Goal: Task Accomplishment & Management: Manage account settings

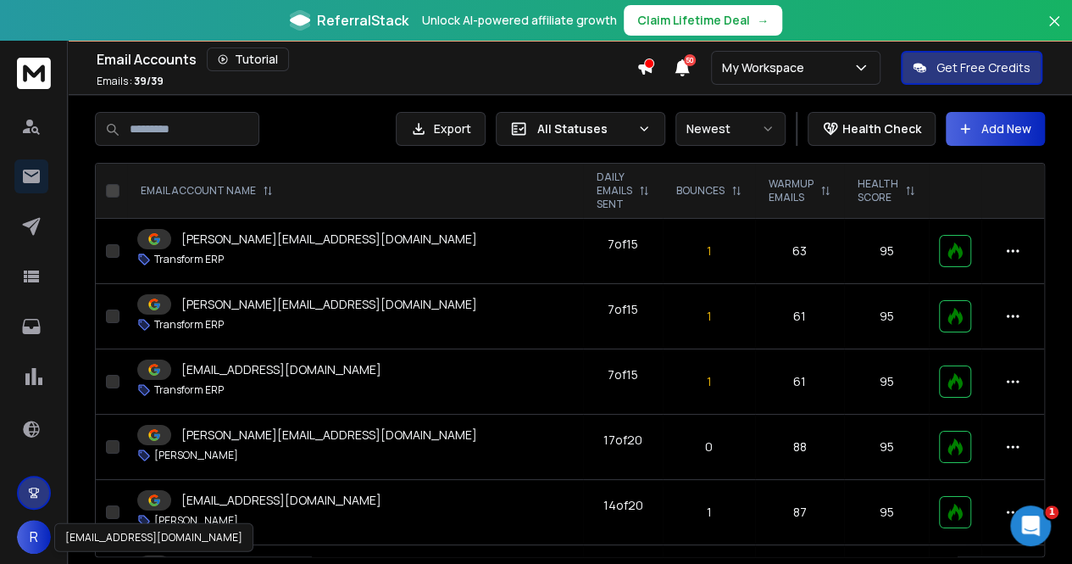
click at [34, 529] on span "R" at bounding box center [34, 537] width 34 height 34
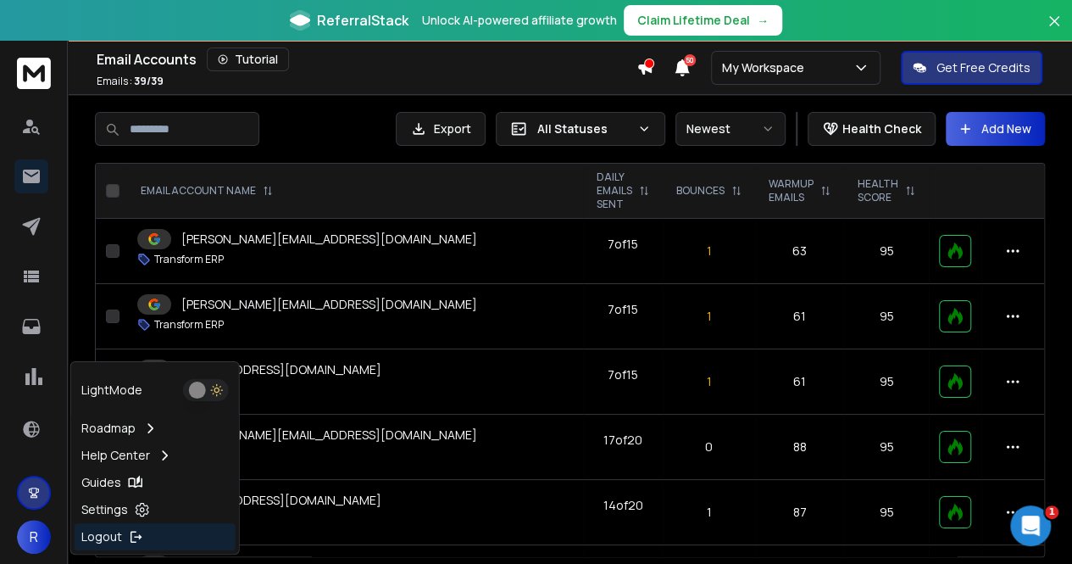
click at [93, 526] on div "Logout" at bounding box center [155, 536] width 161 height 27
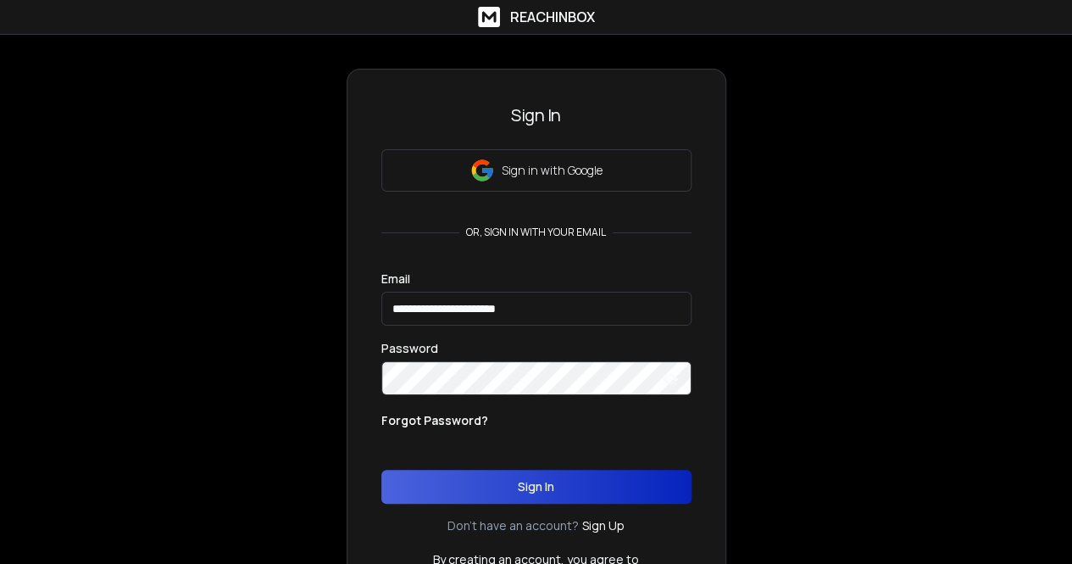
click at [542, 318] on input "**********" at bounding box center [536, 309] width 310 height 34
type input "**********"
click at [564, 483] on button "Sign In" at bounding box center [536, 487] width 310 height 34
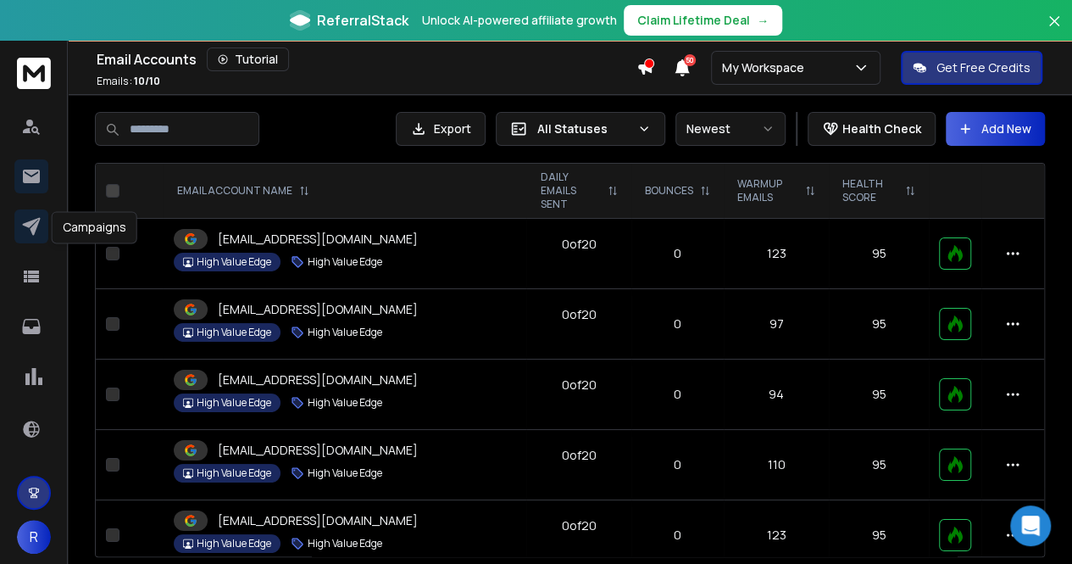
click at [25, 222] on icon at bounding box center [31, 226] width 20 height 20
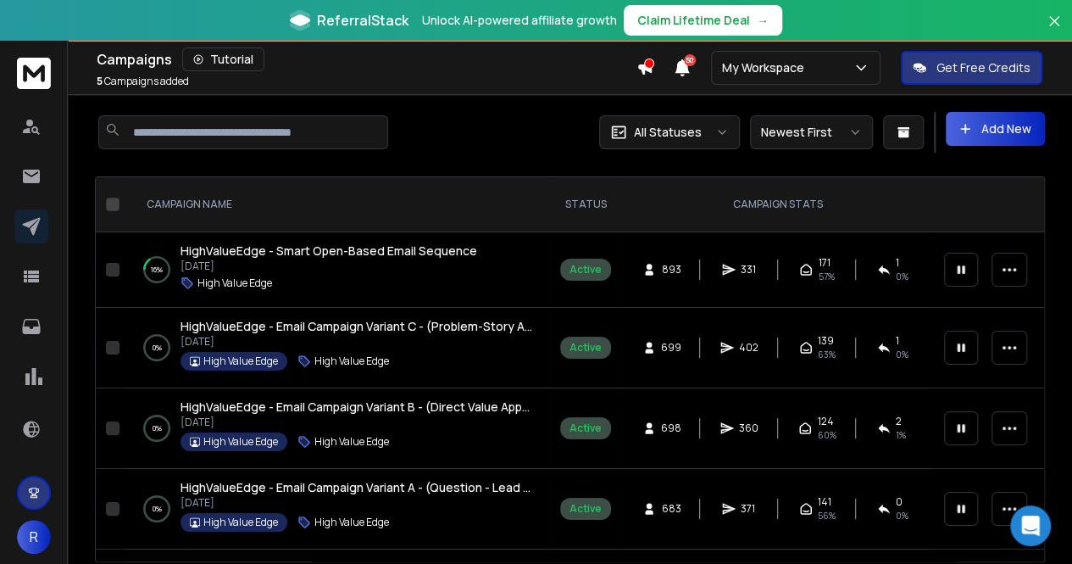
click at [319, 261] on p "5 days ago" at bounding box center [329, 266] width 297 height 14
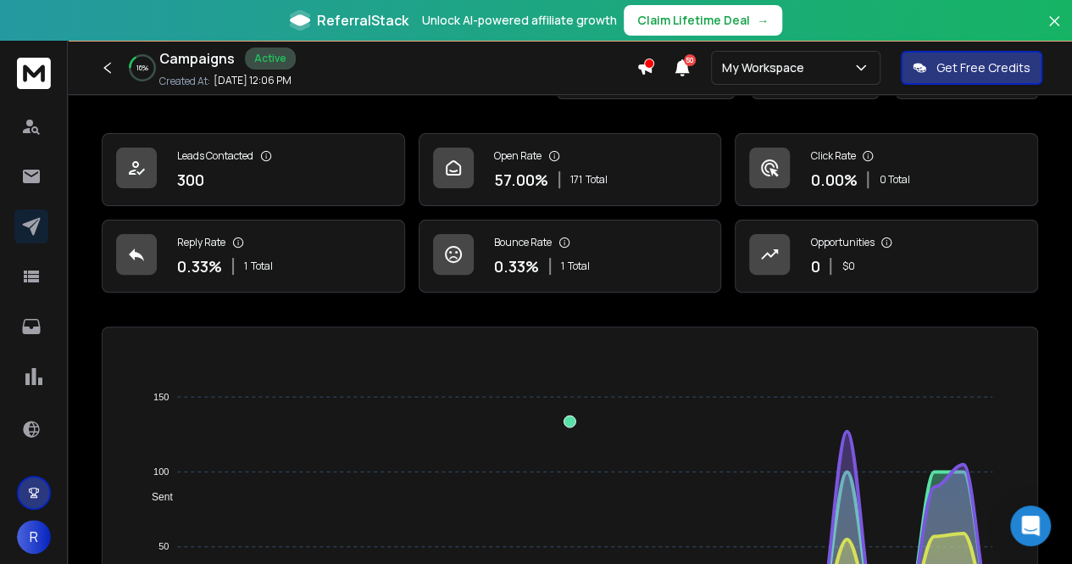
scroll to position [58, 0]
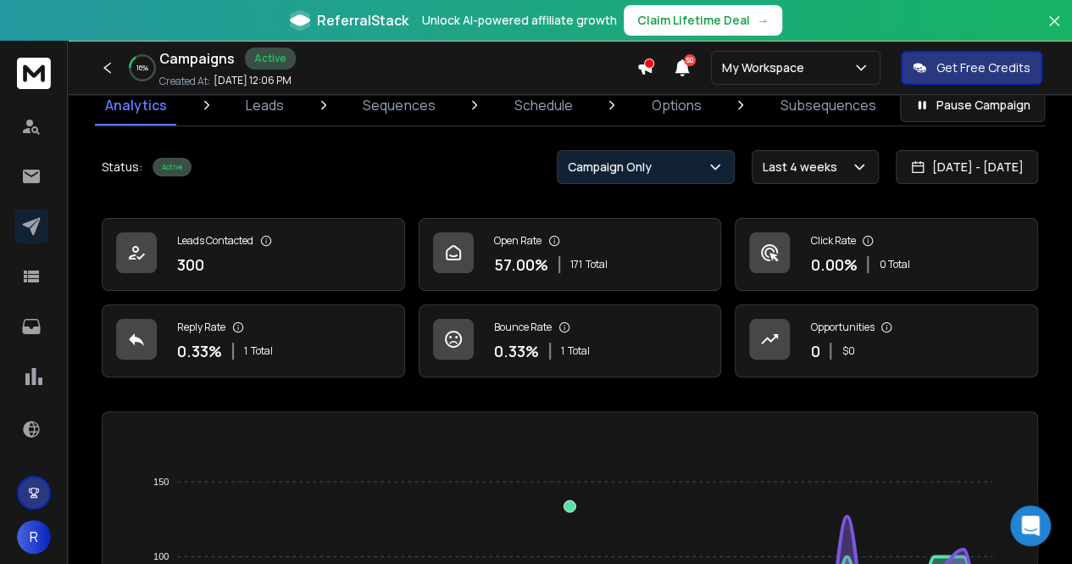
click at [707, 168] on icon at bounding box center [715, 166] width 17 height 17
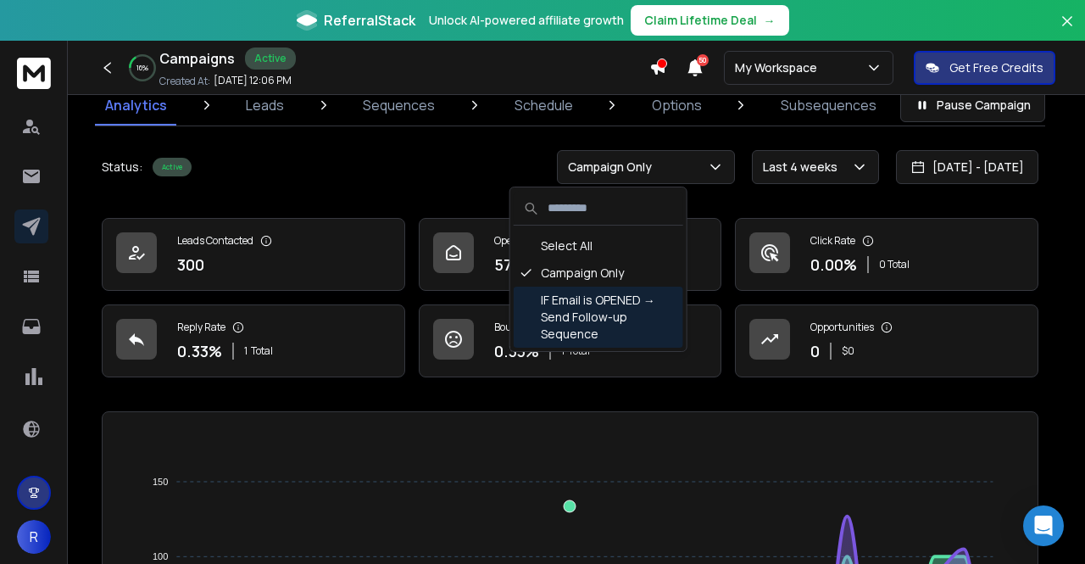
click at [619, 305] on div "IF Email is OPENED → Send Follow-up Sequence" at bounding box center [599, 316] width 170 height 61
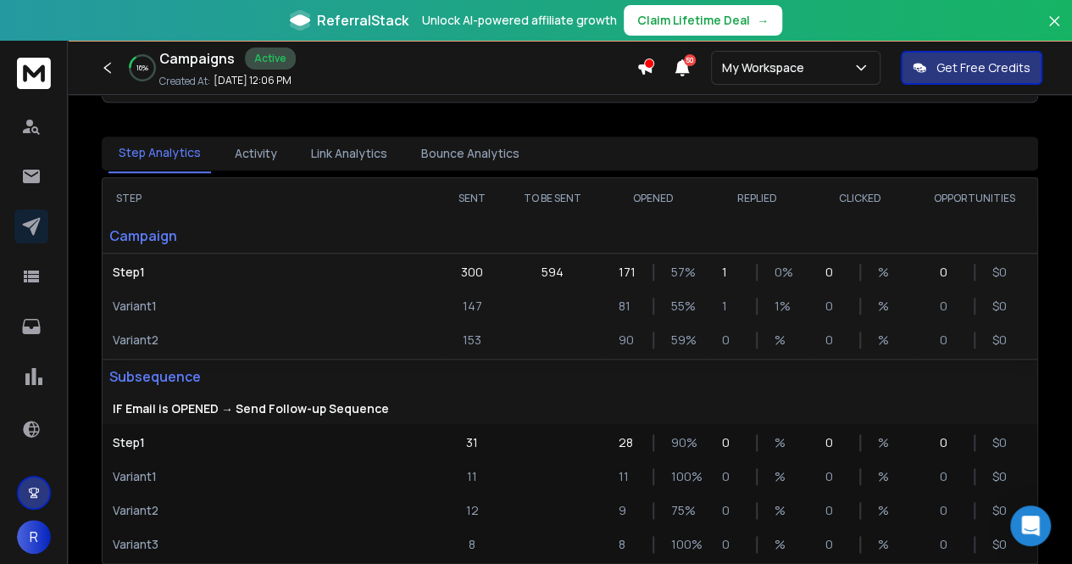
scroll to position [771, 0]
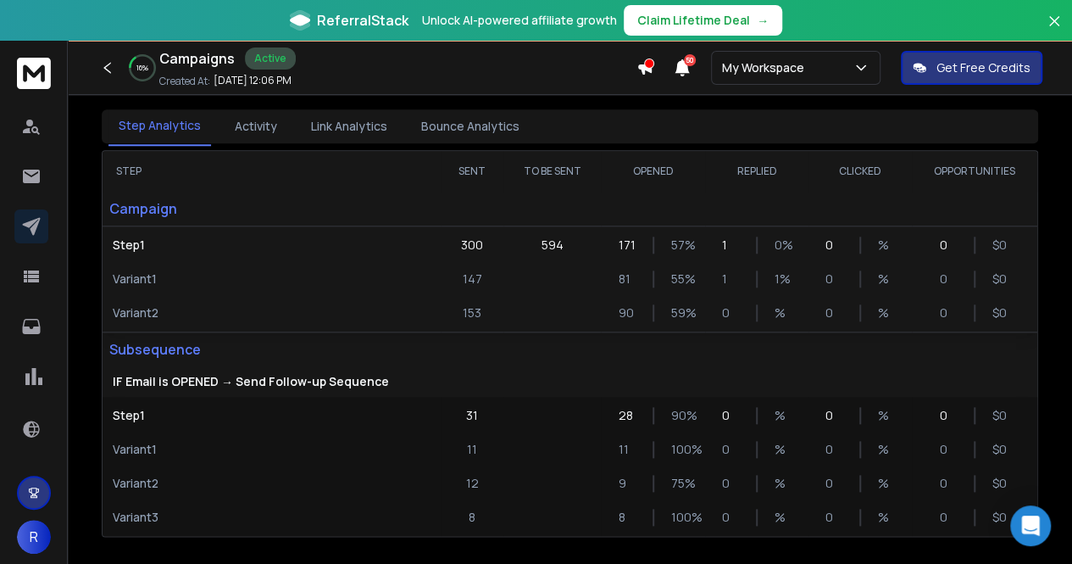
click at [549, 506] on td at bounding box center [551, 466] width 97 height 139
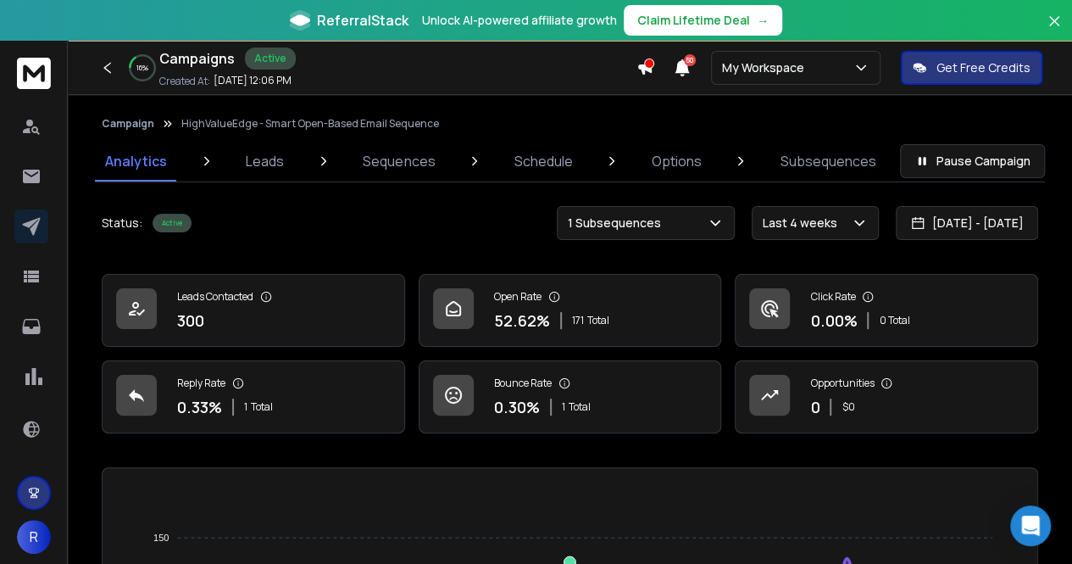
scroll to position [0, 0]
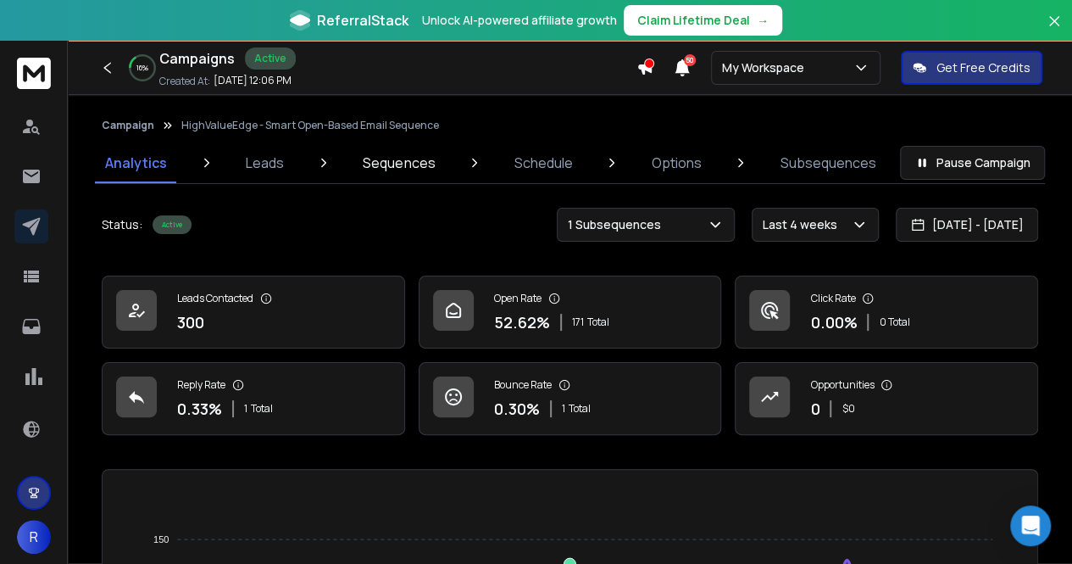
click at [394, 154] on p "Sequences" at bounding box center [399, 163] width 72 height 20
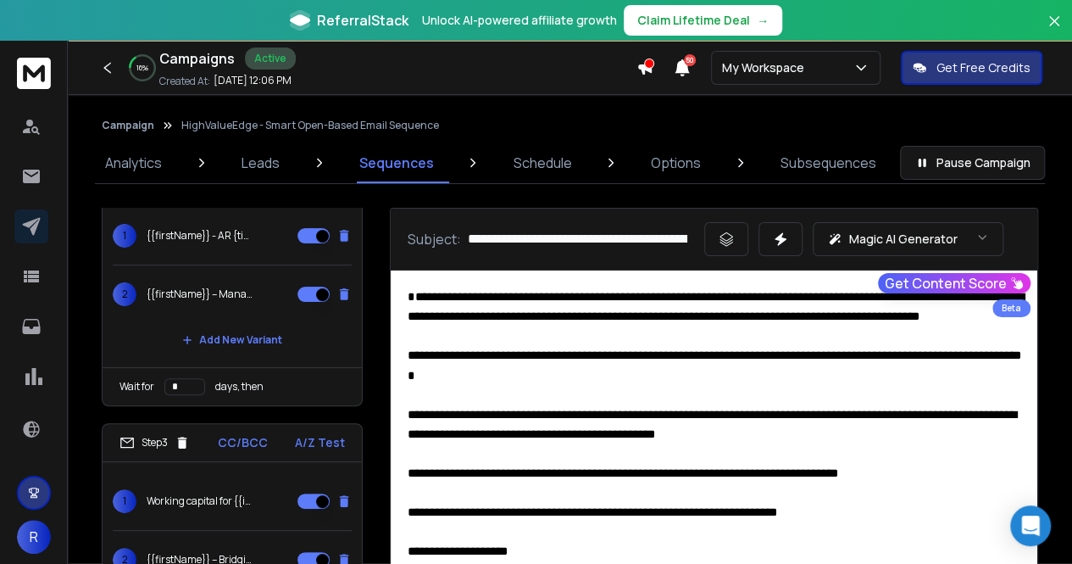
scroll to position [344, 0]
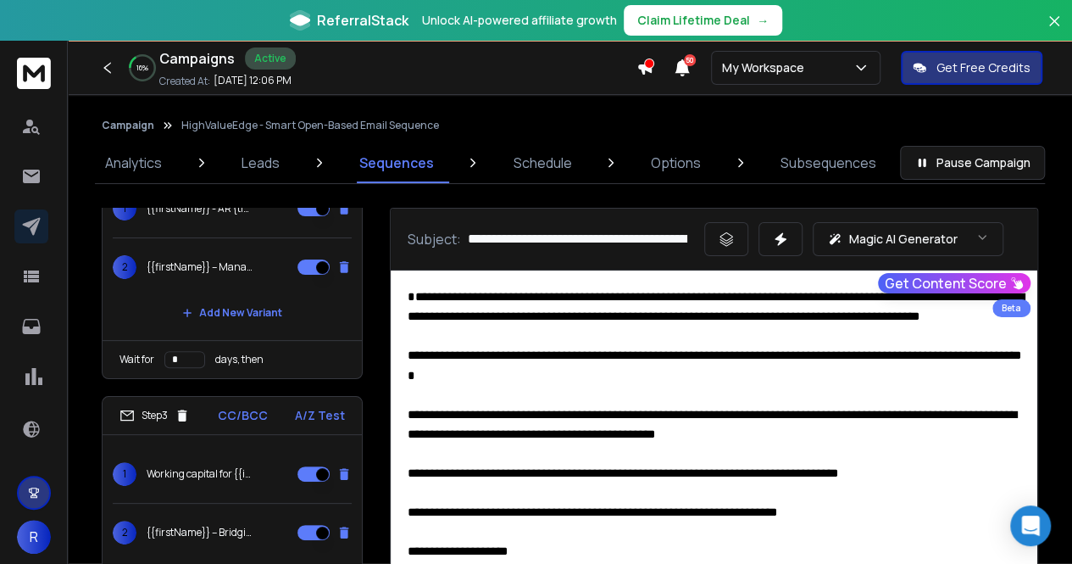
click at [182, 357] on input "*" at bounding box center [184, 359] width 41 height 17
type input "**********"
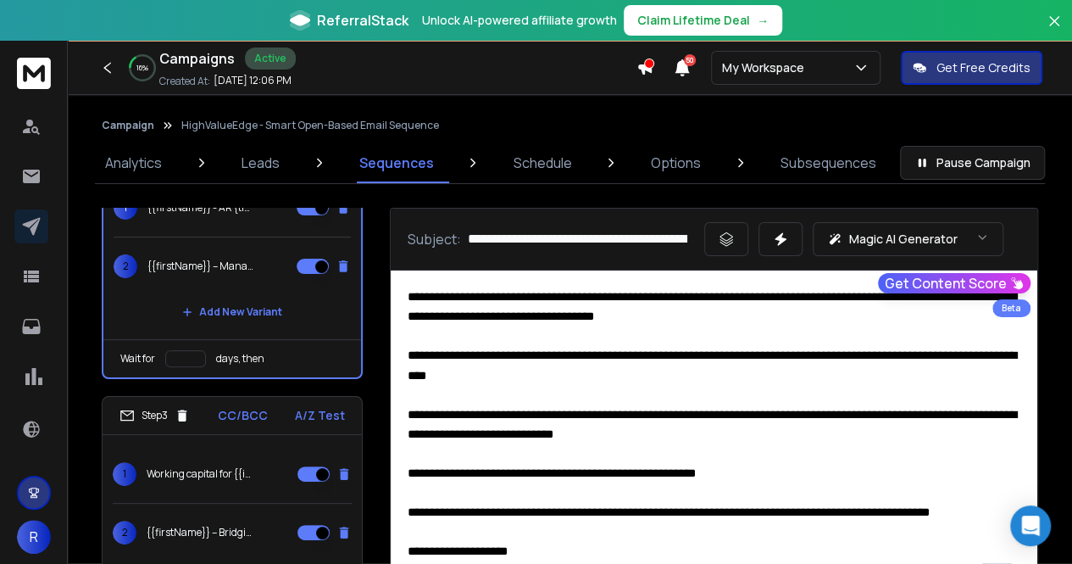
click at [188, 352] on input at bounding box center [185, 358] width 41 height 17
type input "*"
click at [392, 259] on div "**********" at bounding box center [714, 239] width 647 height 62
click at [792, 167] on p "Subsequences" at bounding box center [829, 163] width 96 height 20
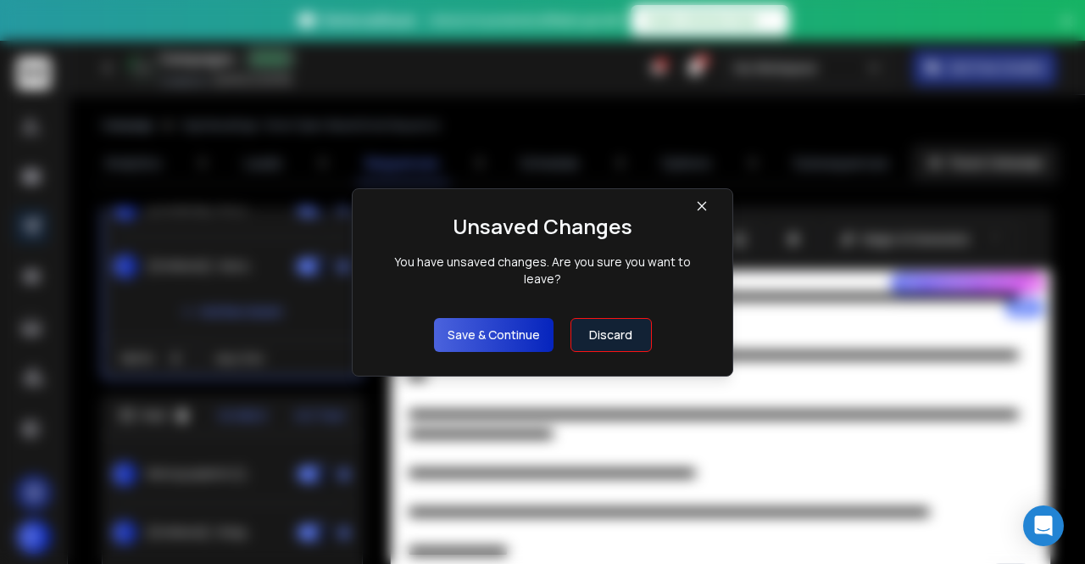
click at [509, 325] on button "Save & Continue" at bounding box center [494, 335] width 120 height 34
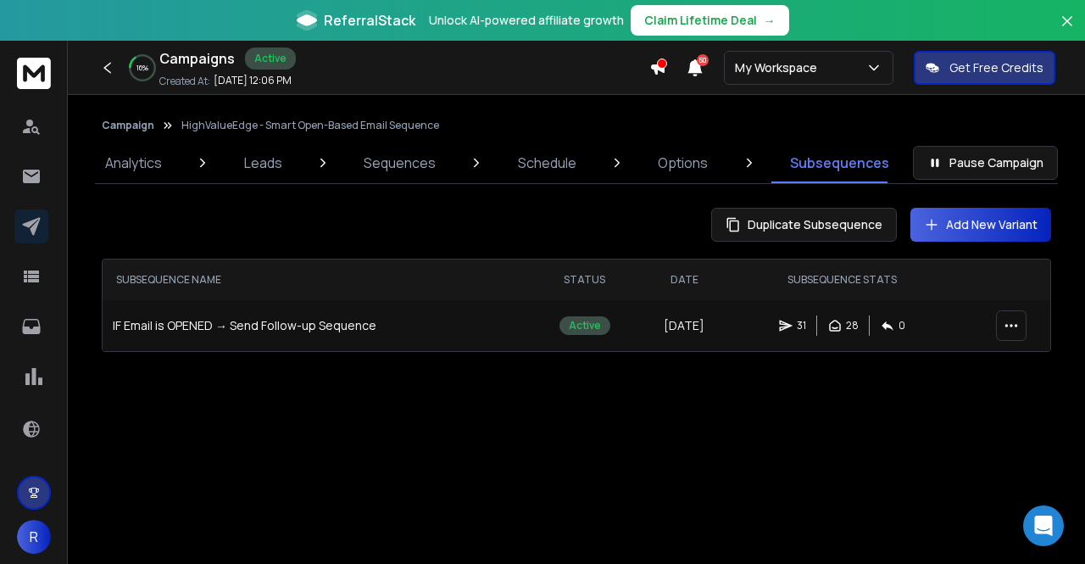
click at [349, 323] on td "IF Email is OPENED → Send Follow-up Sequence" at bounding box center [317, 325] width 428 height 51
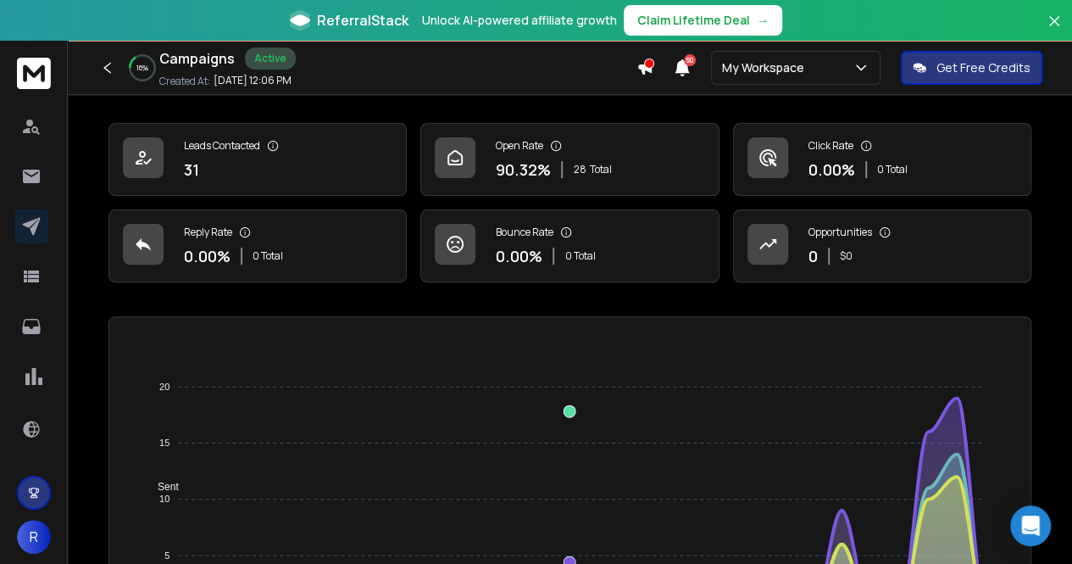
scroll to position [254, 0]
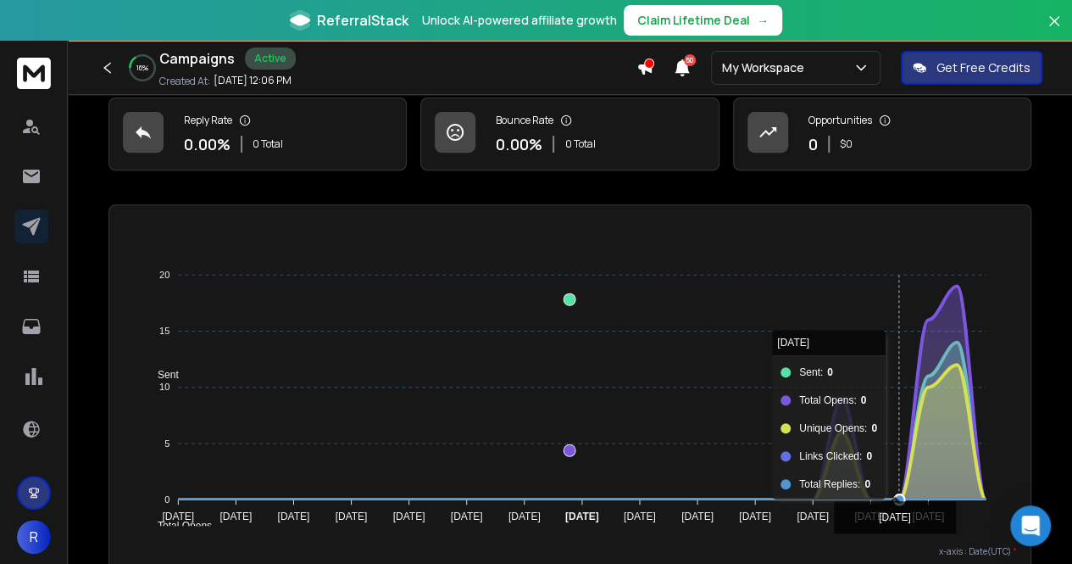
click at [907, 430] on foreignobject "Sent Total Opens Unique Opens Links Clicked Total Replies" at bounding box center [569, 377] width 849 height 297
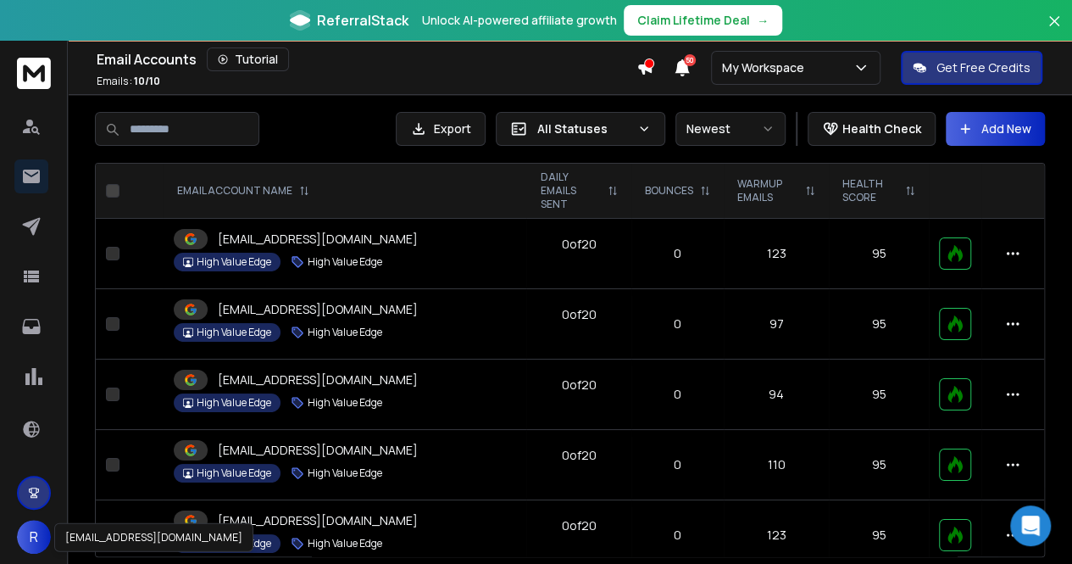
click at [36, 533] on span "R" at bounding box center [34, 537] width 34 height 34
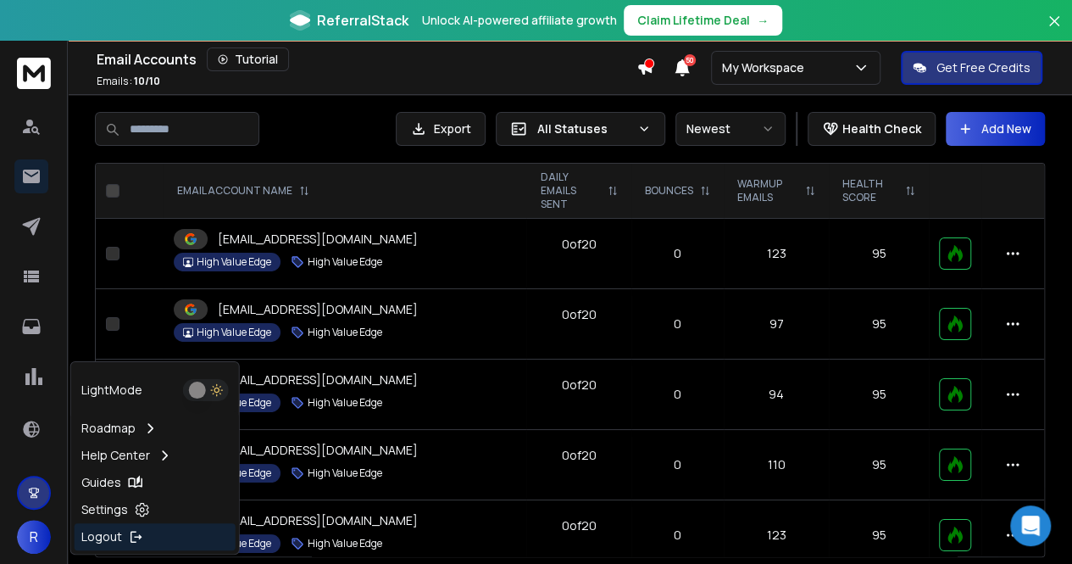
click at [91, 534] on p "Logout" at bounding box center [101, 536] width 41 height 17
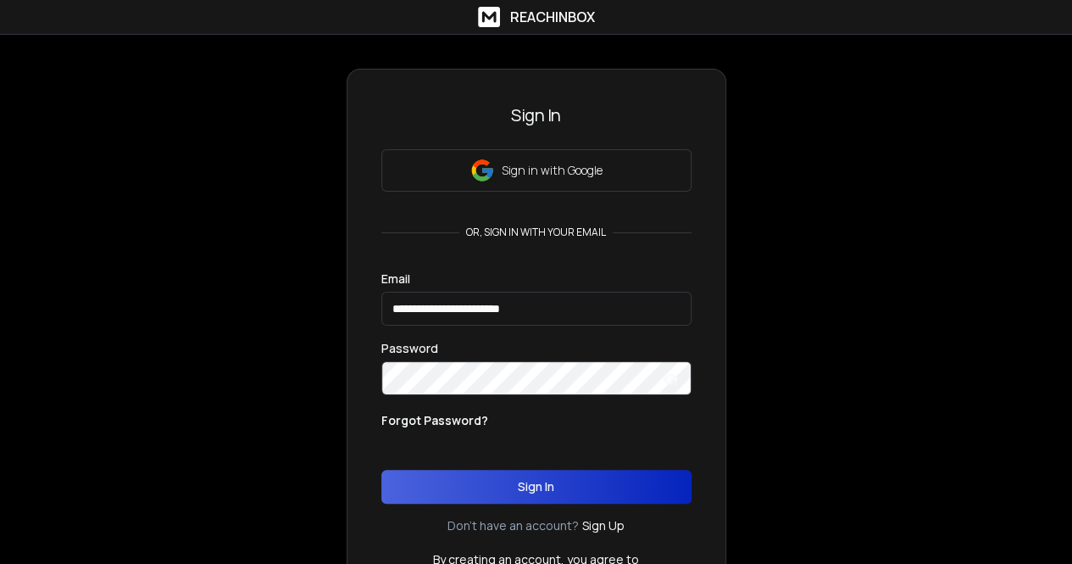
click at [553, 309] on input "**********" at bounding box center [536, 309] width 310 height 34
type input "**********"
click at [553, 485] on button "Sign In" at bounding box center [536, 487] width 310 height 34
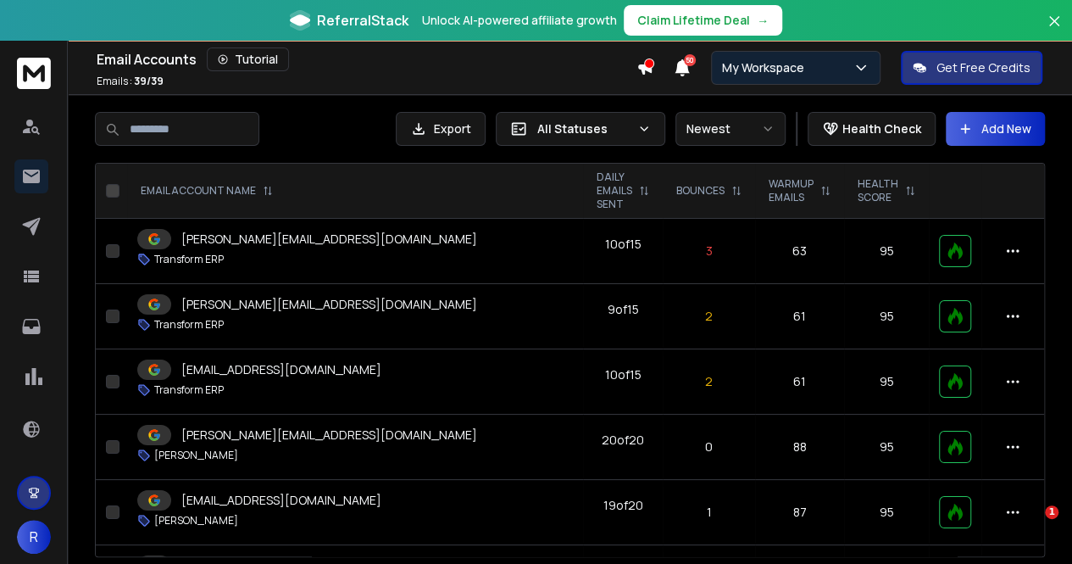
click at [814, 69] on div "My Workspace" at bounding box center [795, 67] width 147 height 17
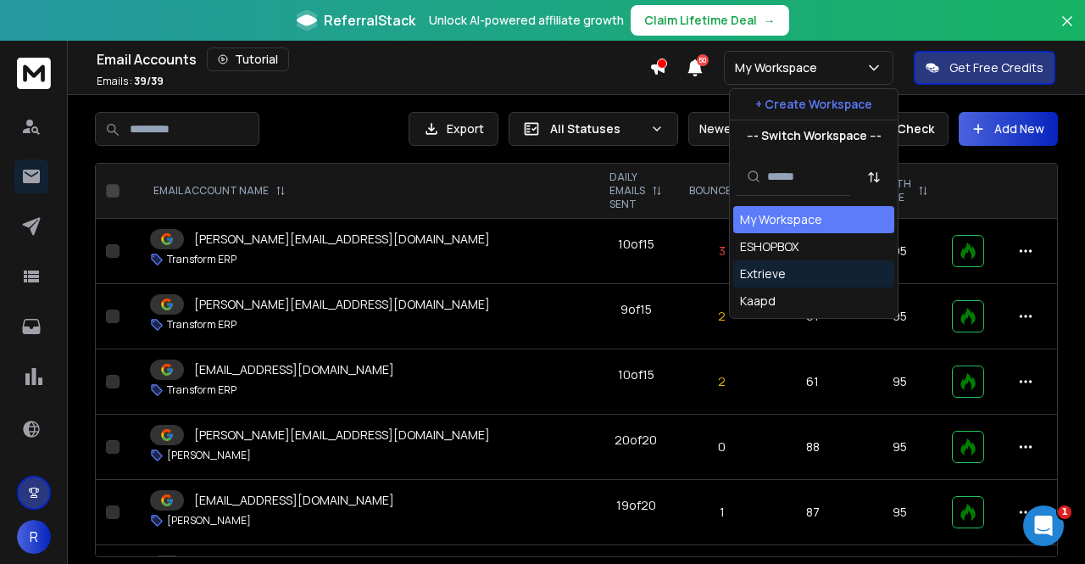
click at [759, 278] on div "Extrieve" at bounding box center [763, 273] width 46 height 17
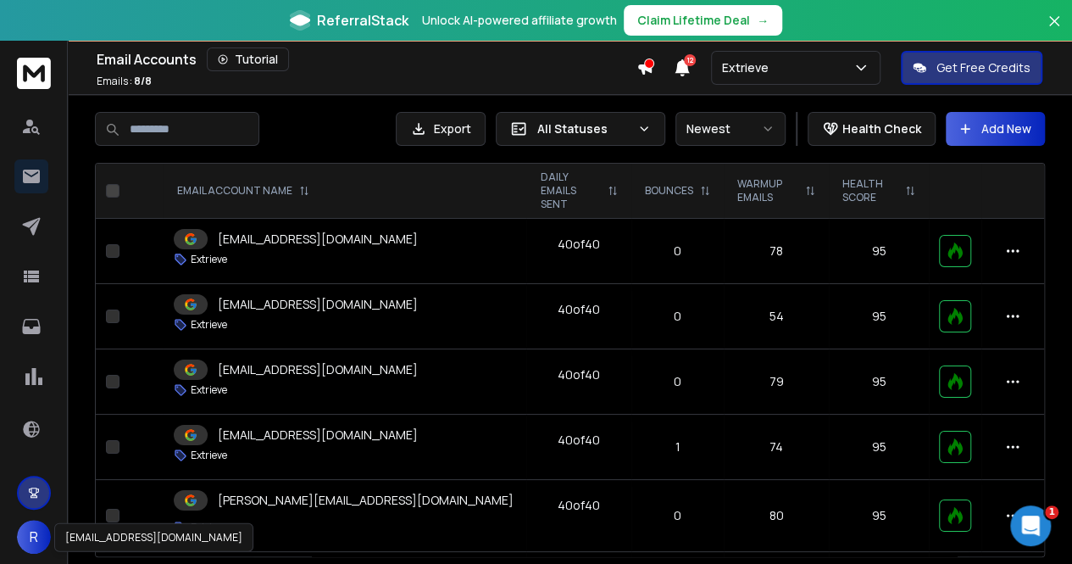
click at [40, 535] on span "R" at bounding box center [34, 537] width 34 height 34
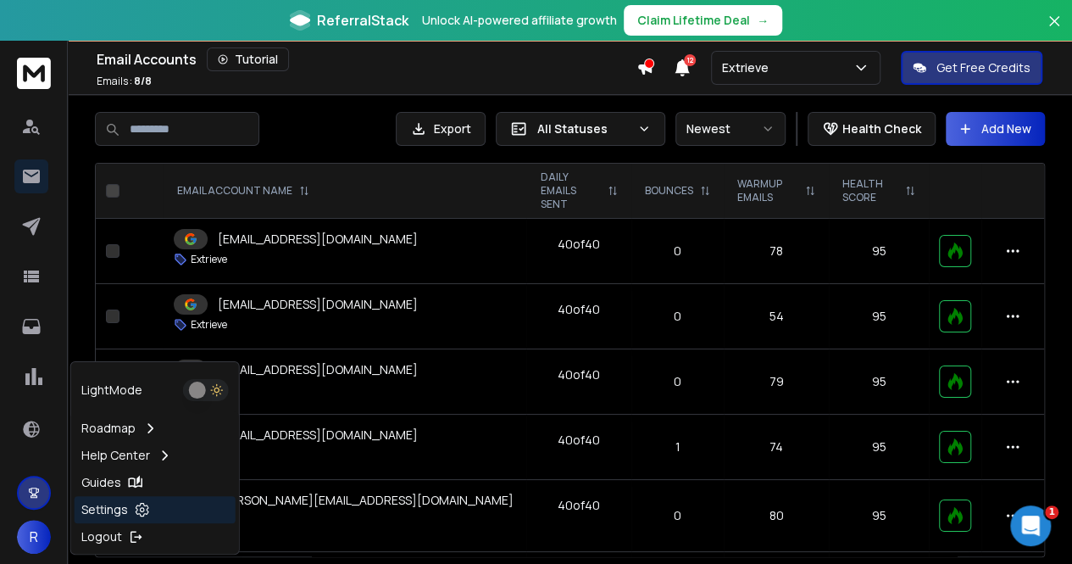
click at [114, 515] on p "Settings" at bounding box center [104, 509] width 47 height 17
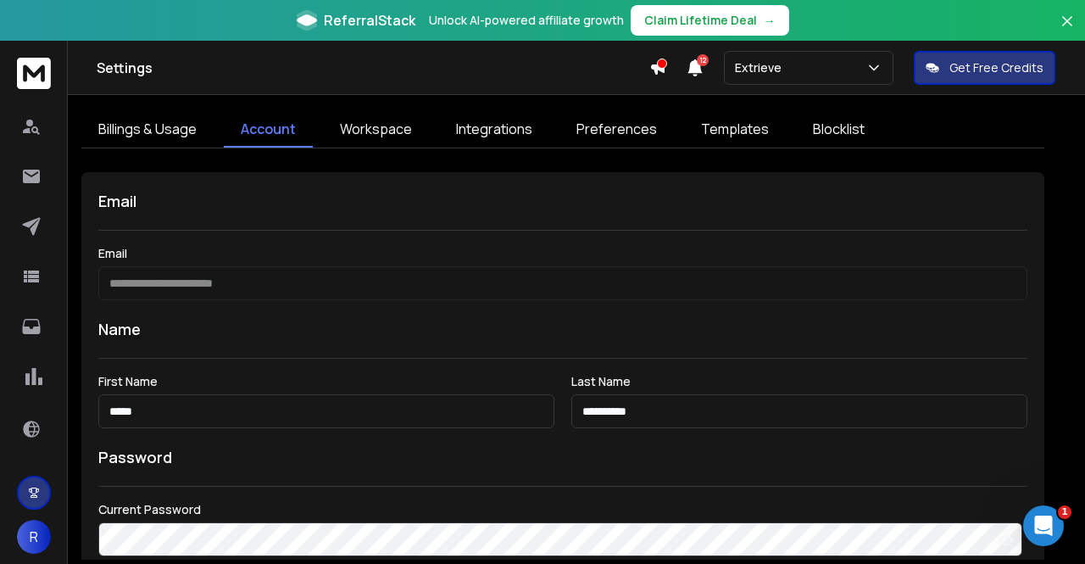
click at [367, 123] on link "Workspace" at bounding box center [376, 130] width 106 height 36
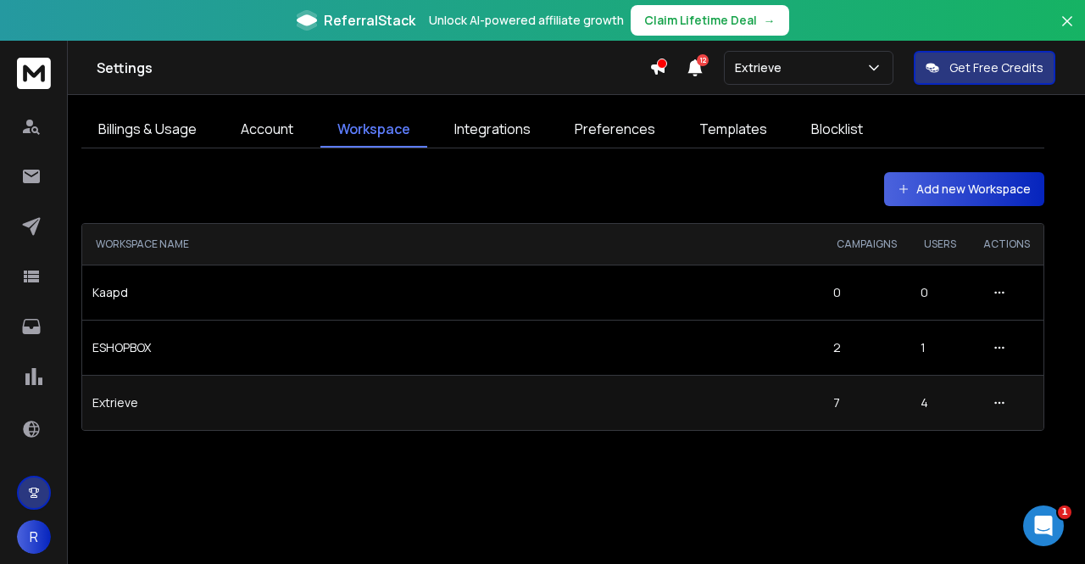
click at [132, 402] on td "Extrieve" at bounding box center [452, 402] width 741 height 55
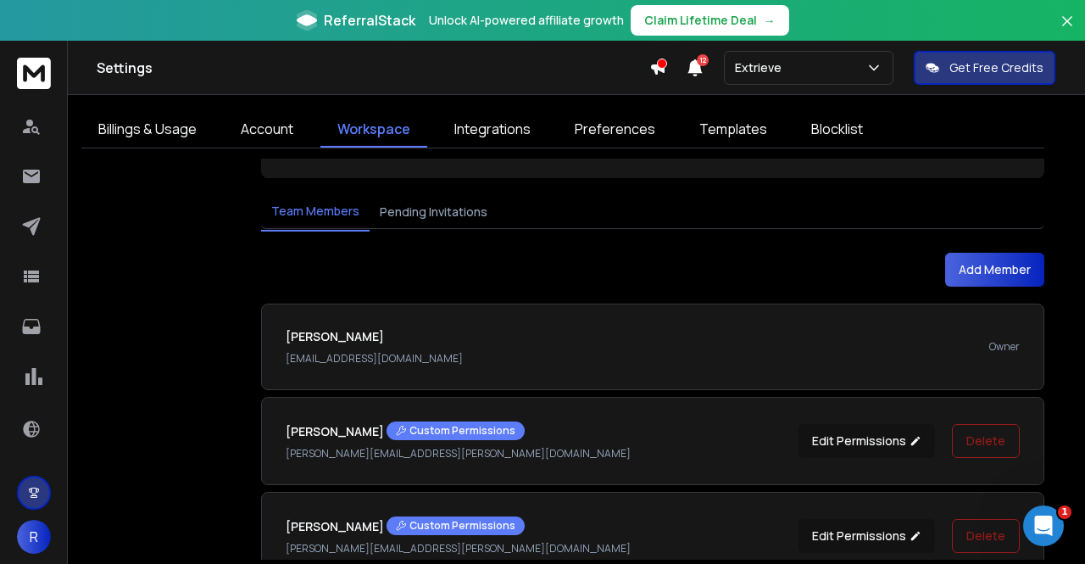
scroll to position [253, 0]
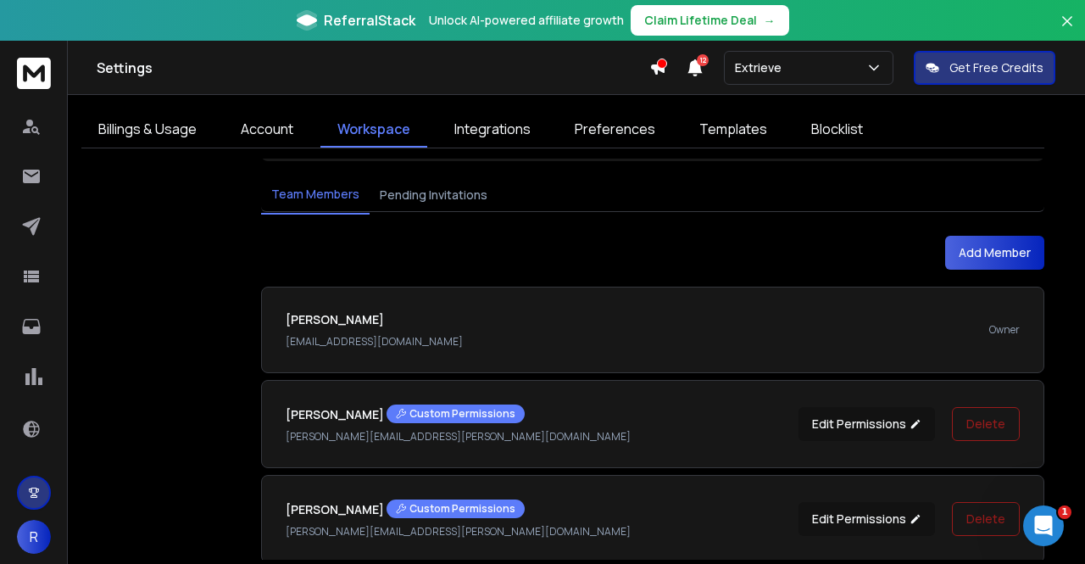
click at [966, 248] on button "Add Member" at bounding box center [994, 253] width 99 height 34
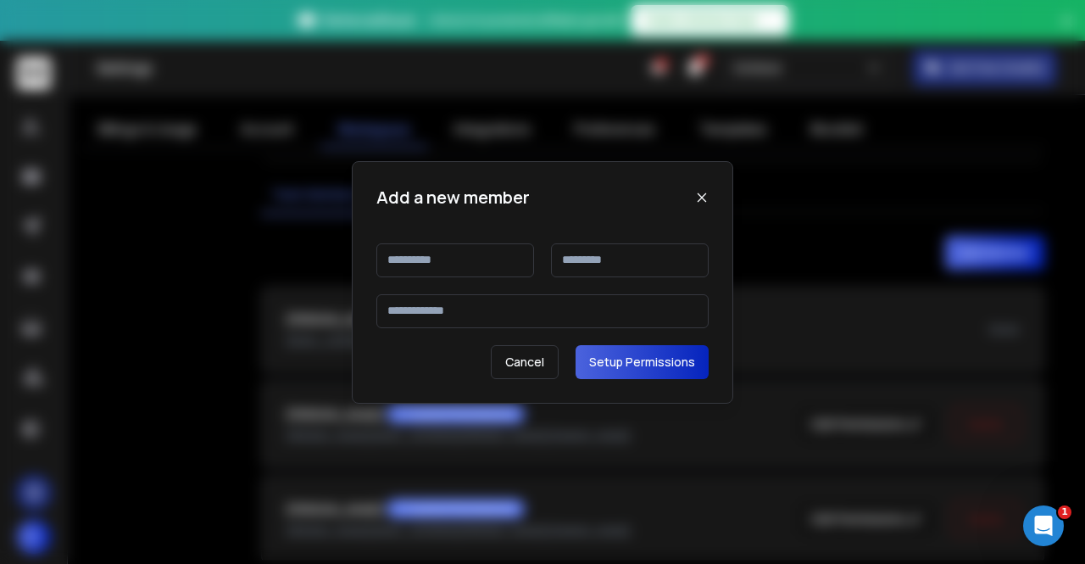
click at [420, 262] on input at bounding box center [455, 260] width 158 height 34
click at [437, 314] on input at bounding box center [542, 311] width 332 height 34
paste input "**********"
type input "**********"
click at [439, 270] on input at bounding box center [455, 260] width 158 height 34
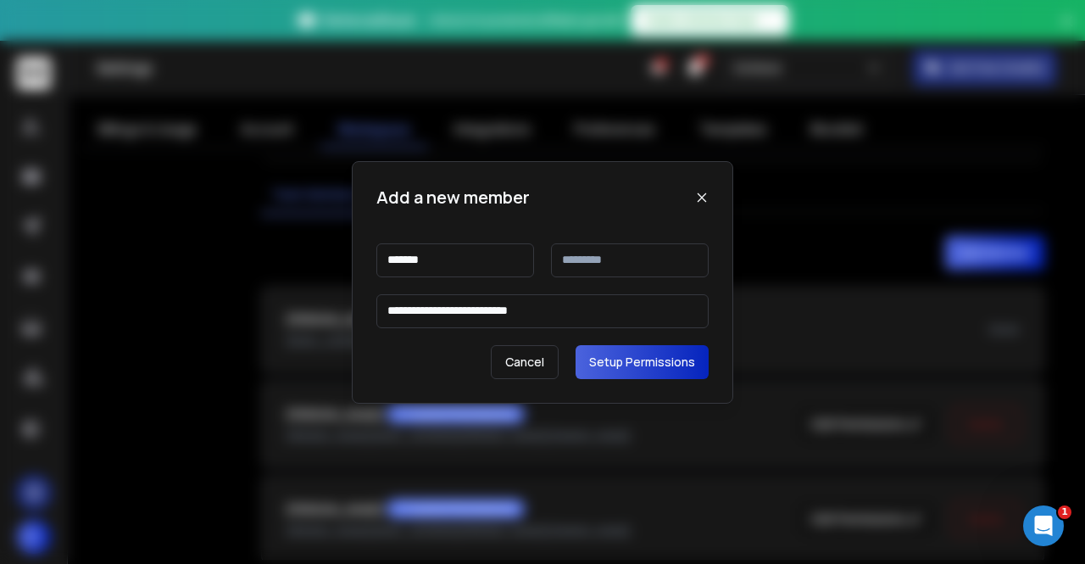
type input "********"
click at [613, 259] on input "******" at bounding box center [630, 260] width 158 height 34
type input "******"
click at [659, 362] on button "Setup Permissions" at bounding box center [641, 362] width 133 height 34
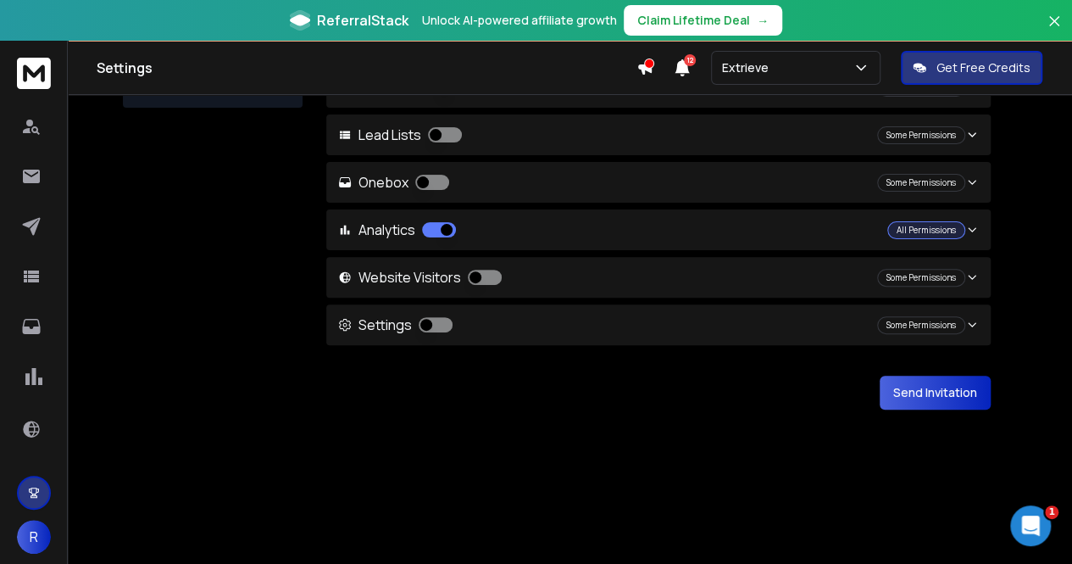
scroll to position [12, 0]
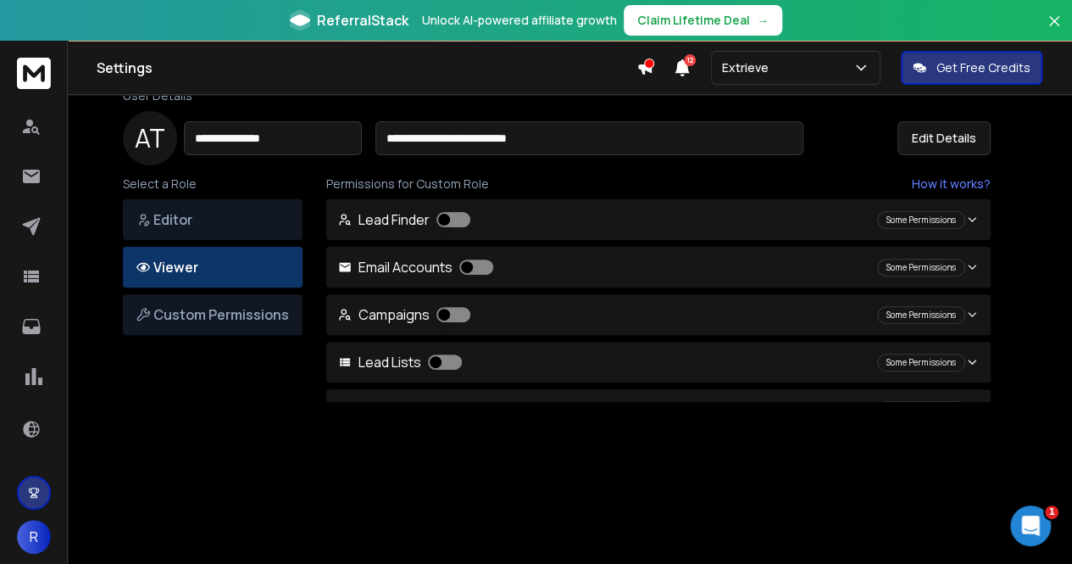
click at [463, 314] on button "button" at bounding box center [453, 314] width 34 height 15
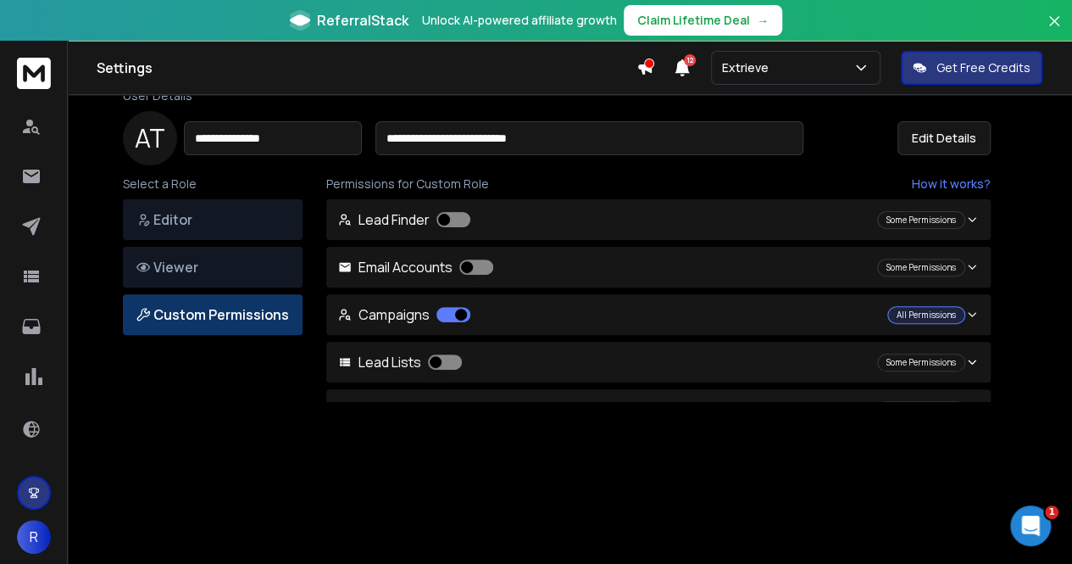
click at [970, 360] on icon "button" at bounding box center [972, 362] width 14 height 14
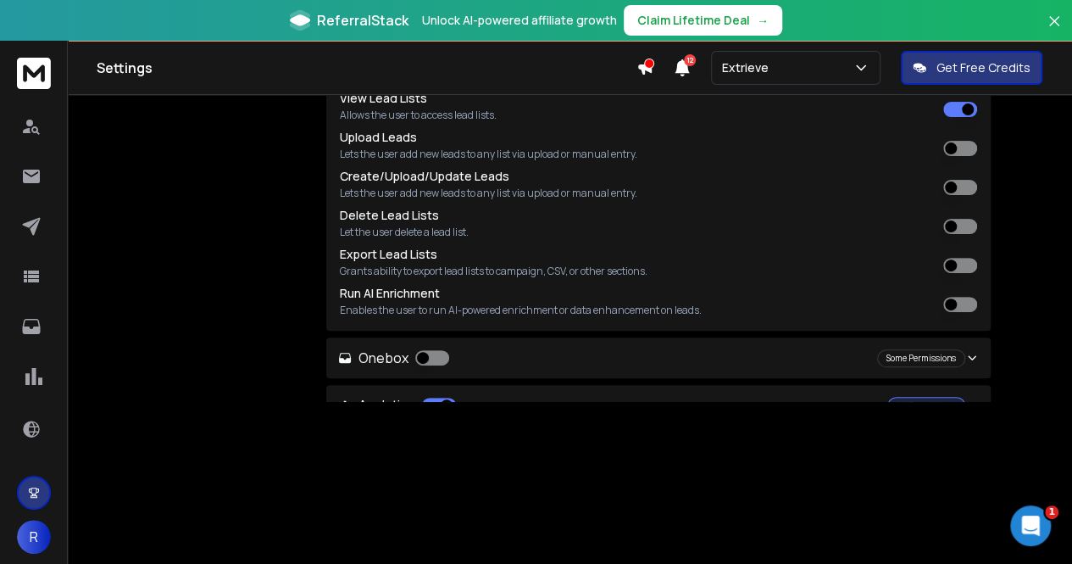
scroll to position [353, 0]
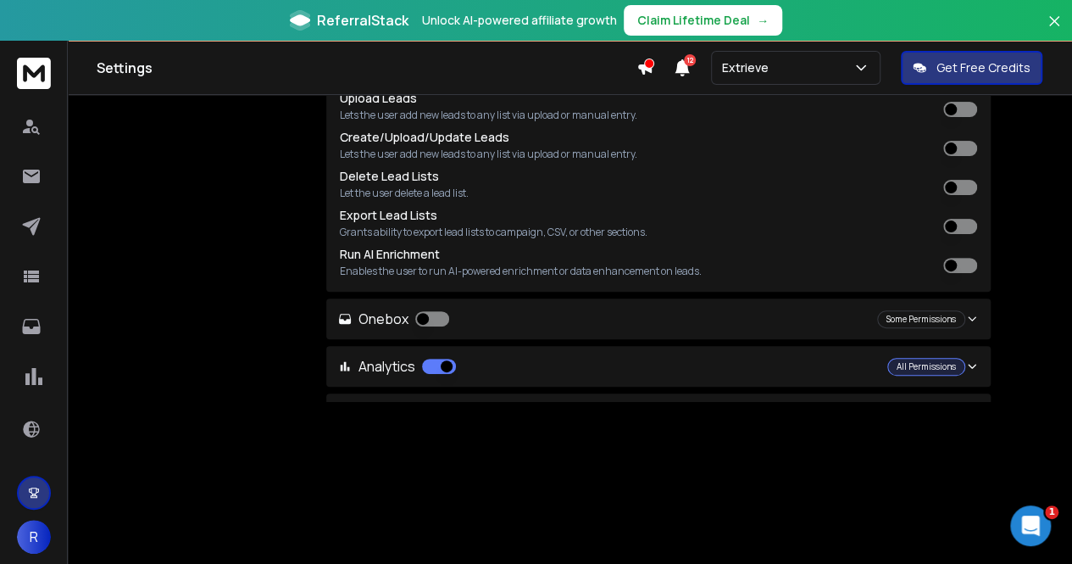
click at [440, 314] on button "button" at bounding box center [432, 318] width 34 height 15
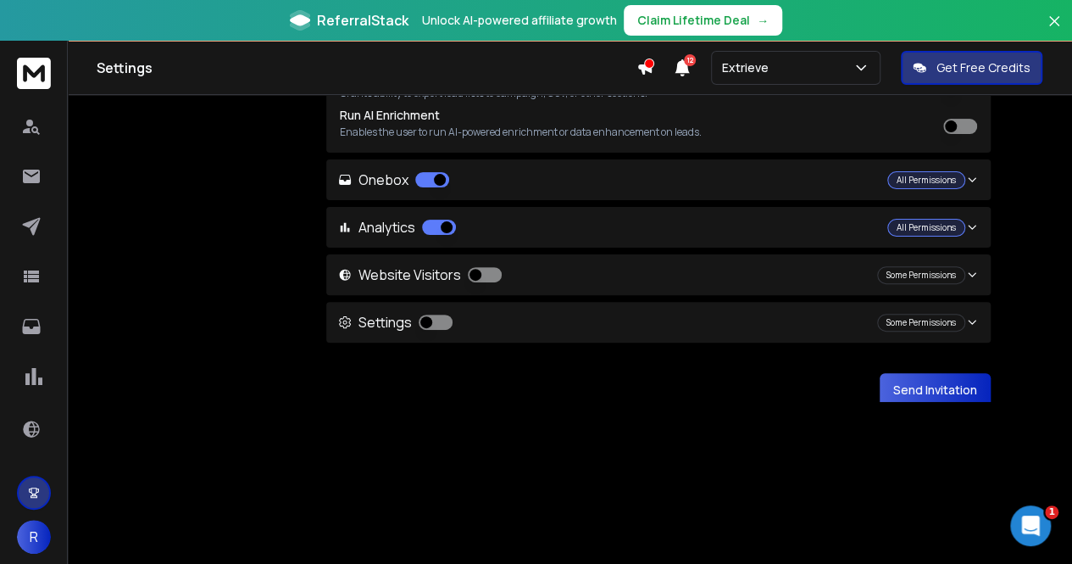
scroll to position [522, 0]
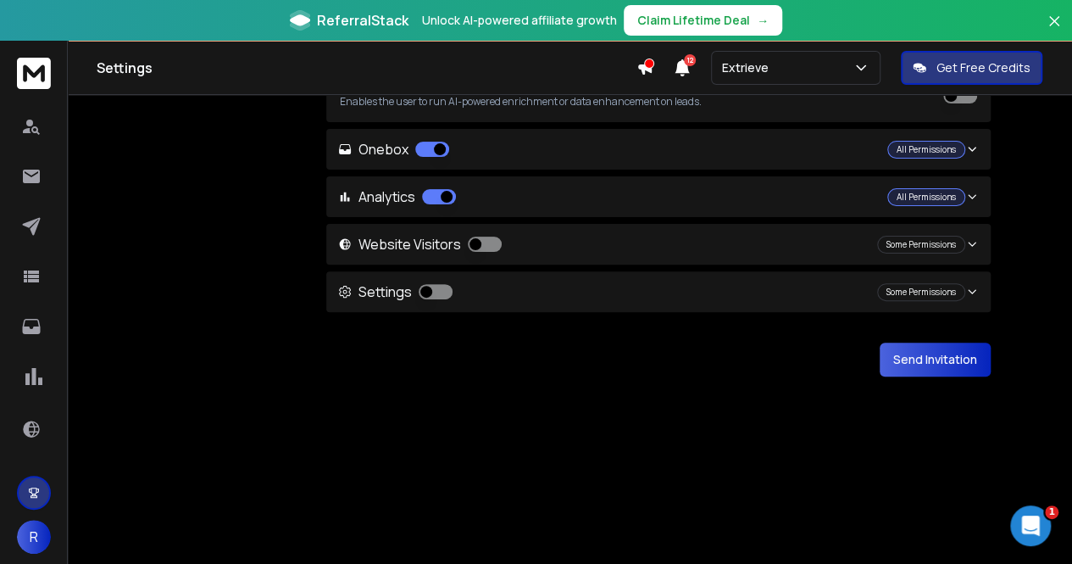
click at [934, 354] on button "Send Invitation" at bounding box center [935, 359] width 111 height 34
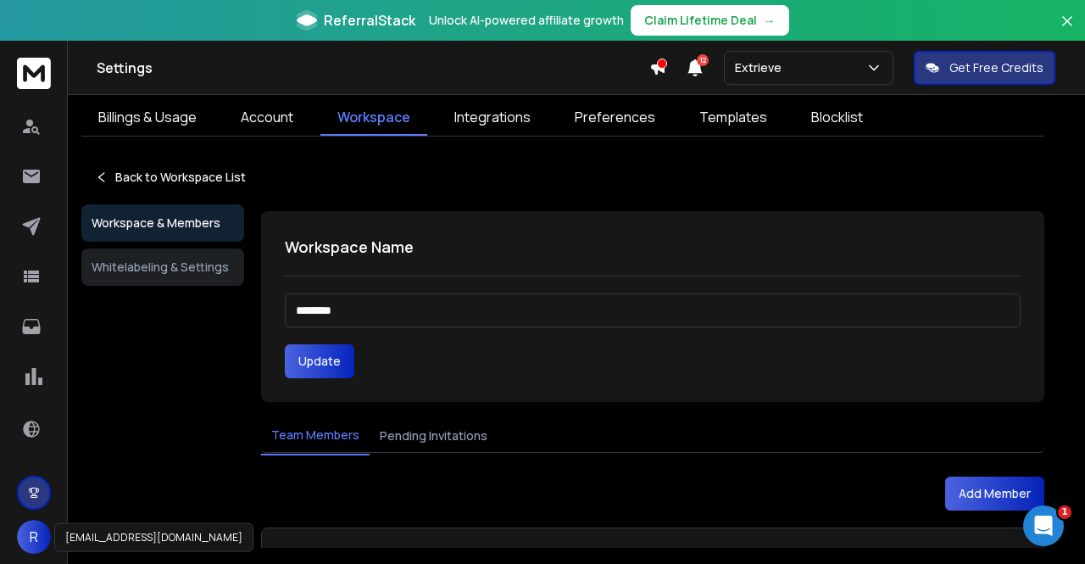
click at [36, 539] on span "R" at bounding box center [34, 537] width 34 height 34
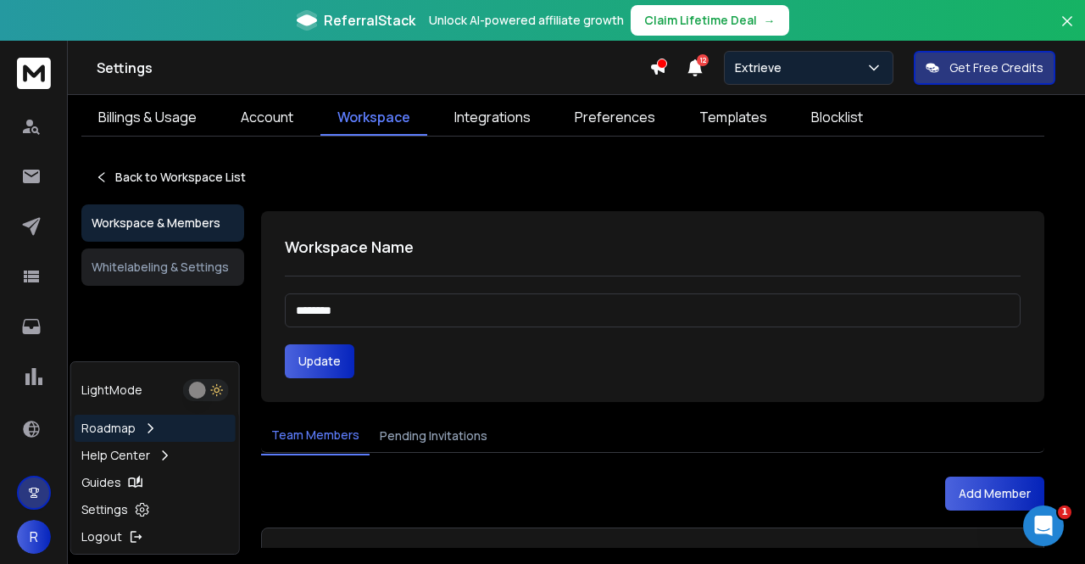
click at [868, 67] on div "Extrieve" at bounding box center [808, 67] width 147 height 17
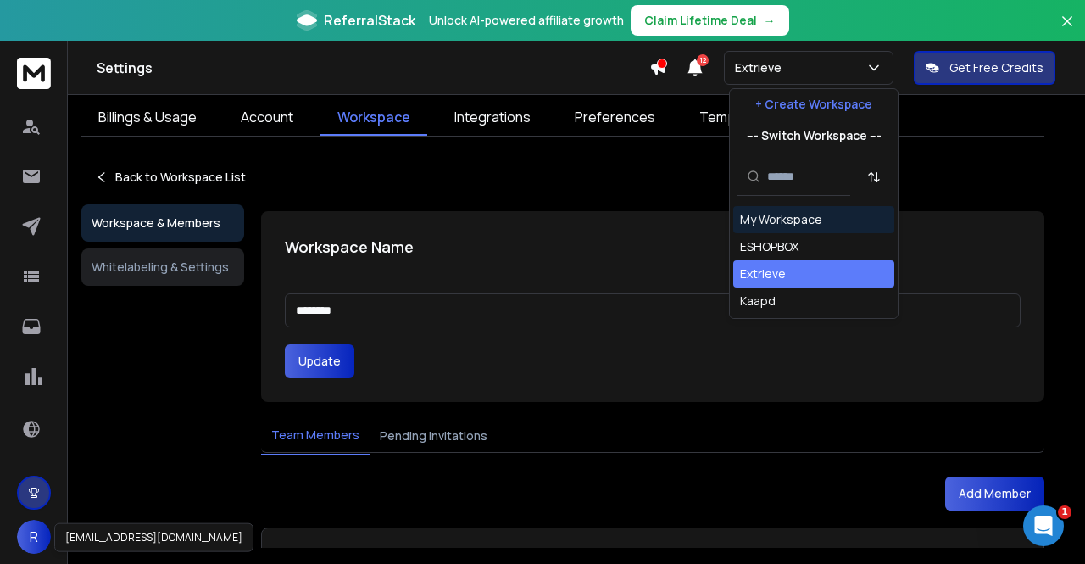
click at [44, 541] on span "R" at bounding box center [34, 537] width 34 height 34
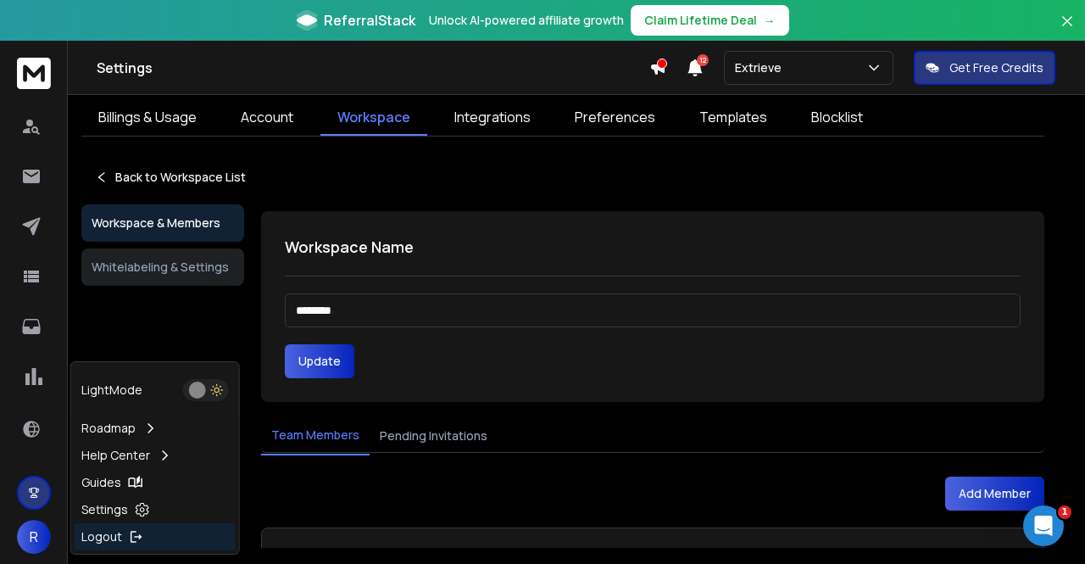
click at [80, 528] on div "Logout" at bounding box center [155, 536] width 161 height 27
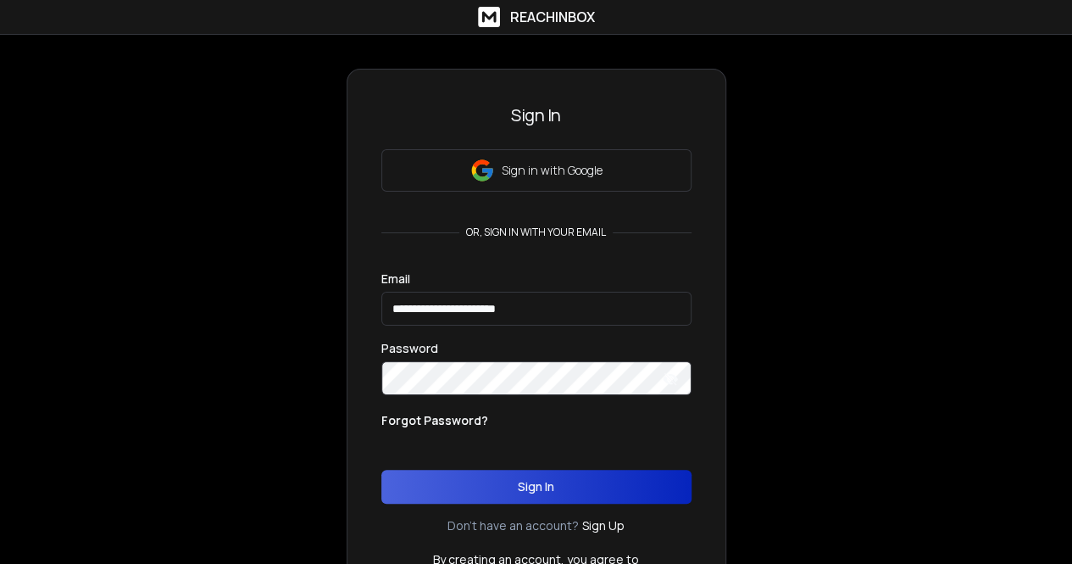
click at [559, 304] on input "**********" at bounding box center [536, 309] width 310 height 34
type input "**********"
click at [539, 492] on button "Sign In" at bounding box center [536, 487] width 310 height 34
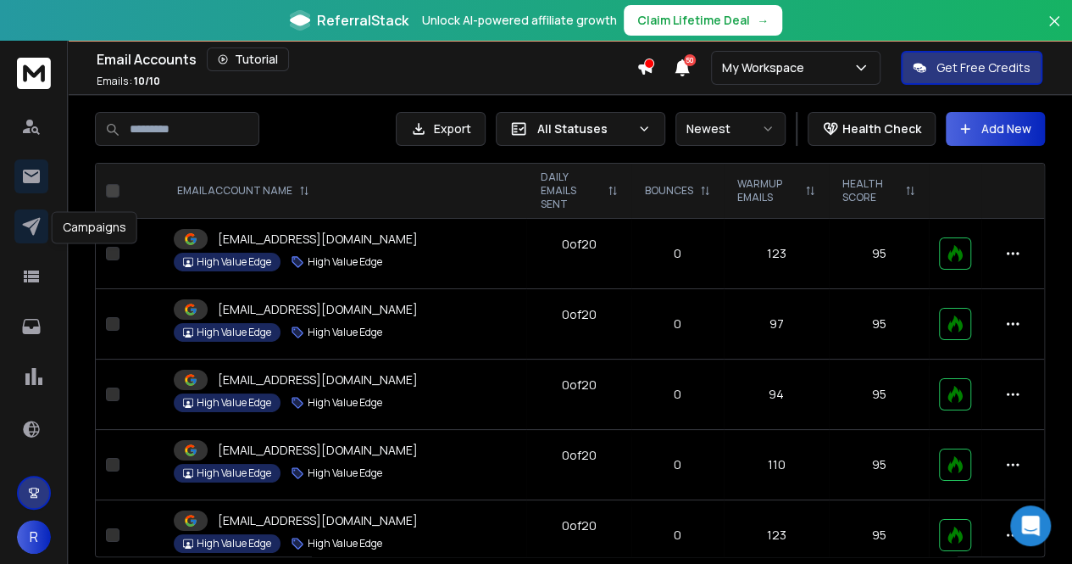
click at [25, 231] on icon at bounding box center [31, 226] width 20 height 20
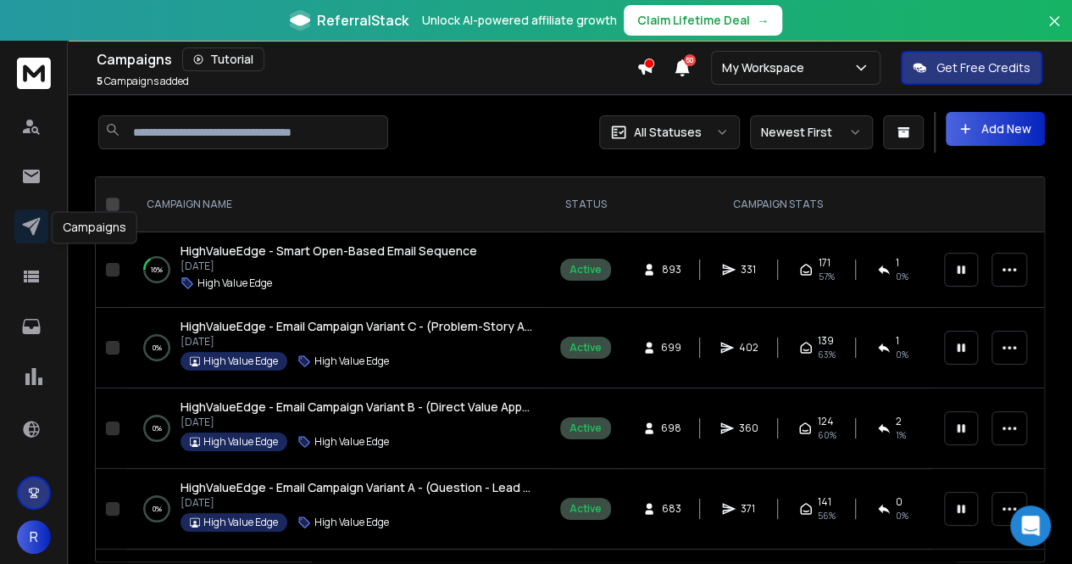
click at [310, 251] on span "HighValueEdge - Smart Open-Based Email Sequence" at bounding box center [329, 250] width 297 height 16
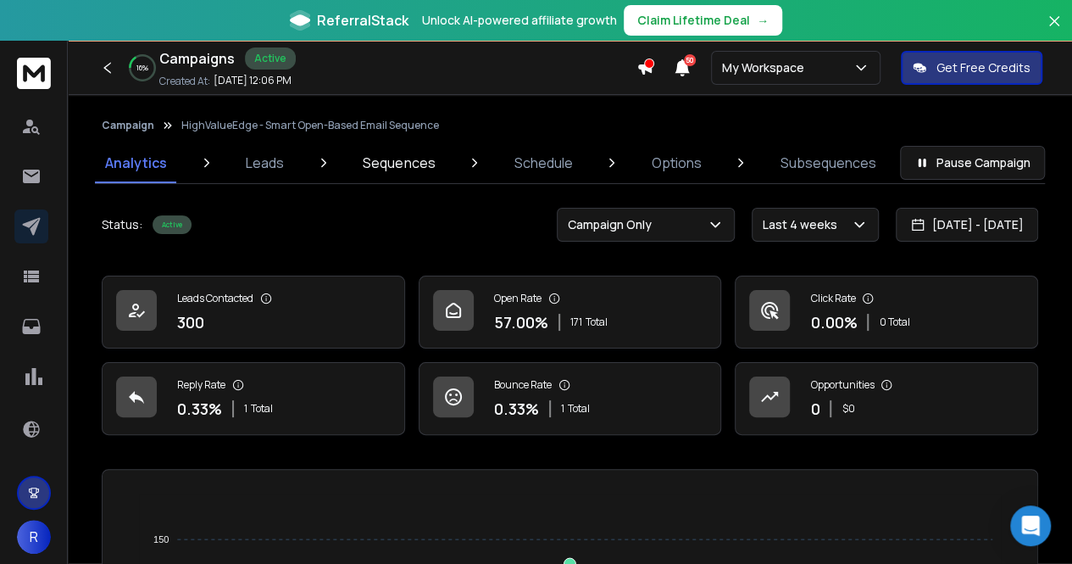
click at [402, 163] on p "Sequences" at bounding box center [399, 163] width 72 height 20
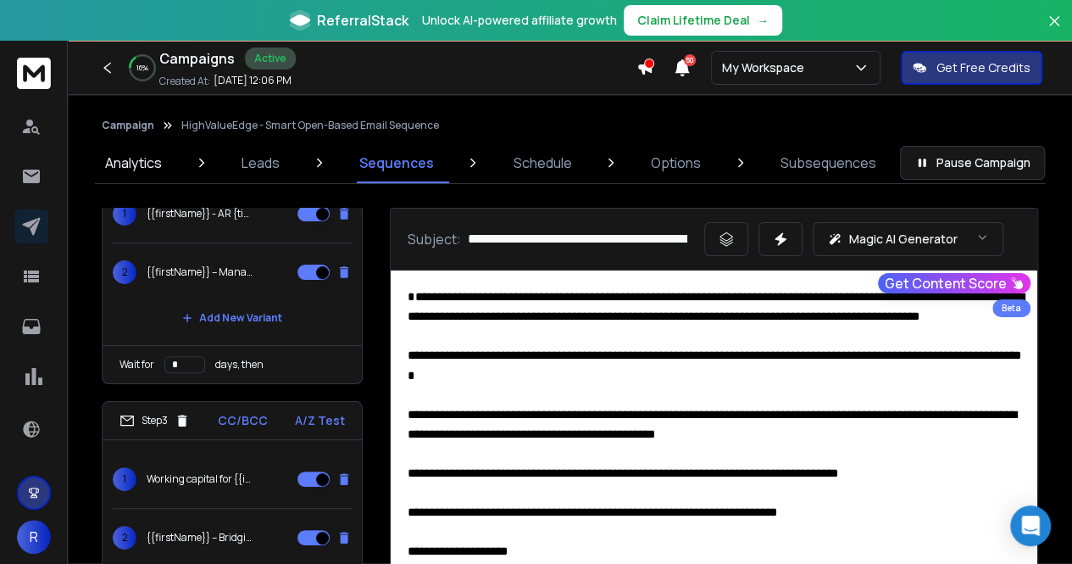
click at [135, 170] on p "Analytics" at bounding box center [133, 163] width 57 height 20
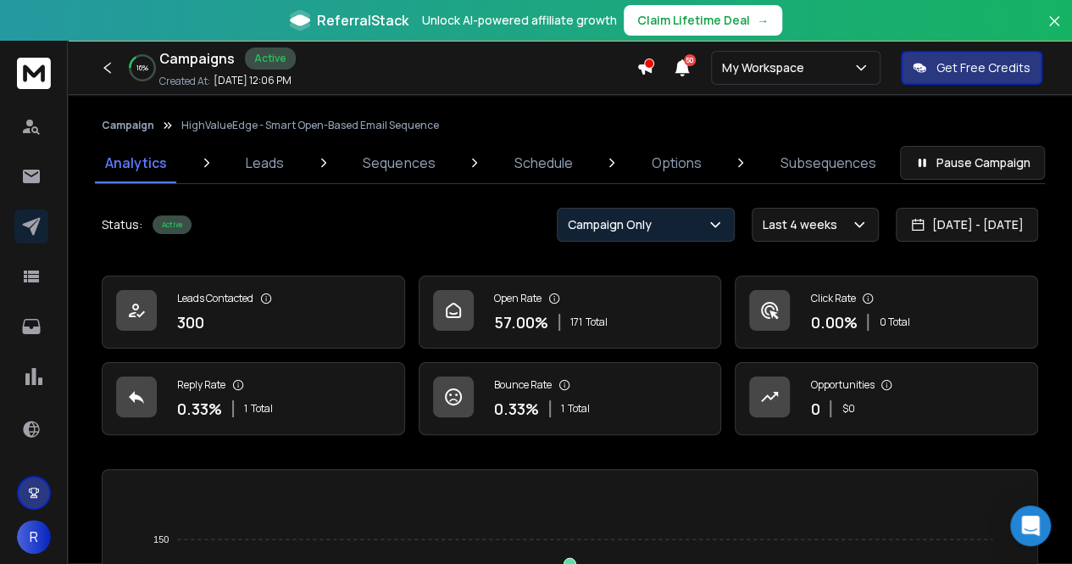
click at [707, 223] on icon at bounding box center [715, 224] width 17 height 17
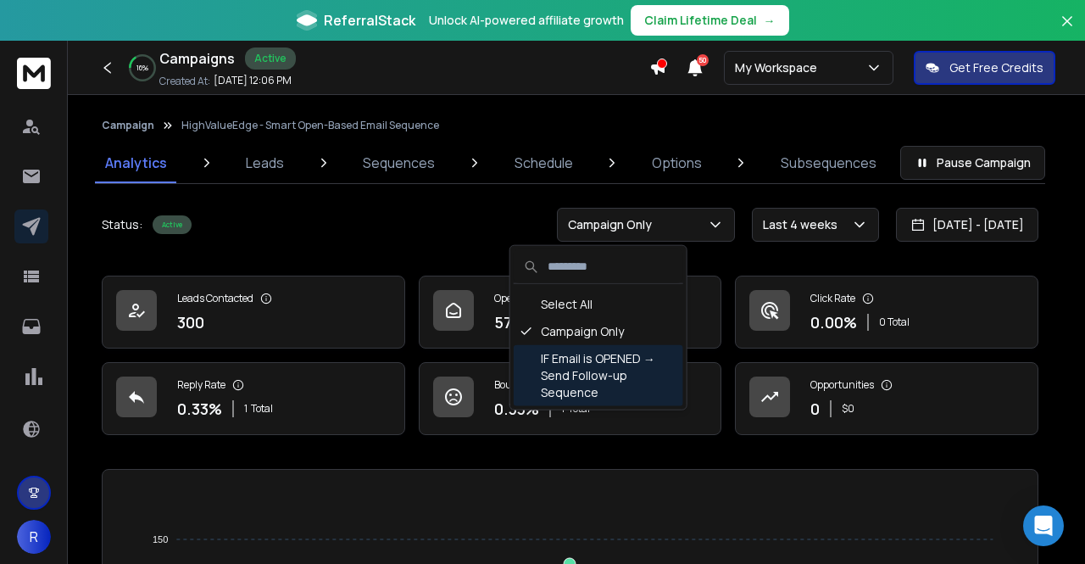
click at [583, 359] on div "IF Email is OPENED → Send Follow-up Sequence" at bounding box center [599, 375] width 170 height 61
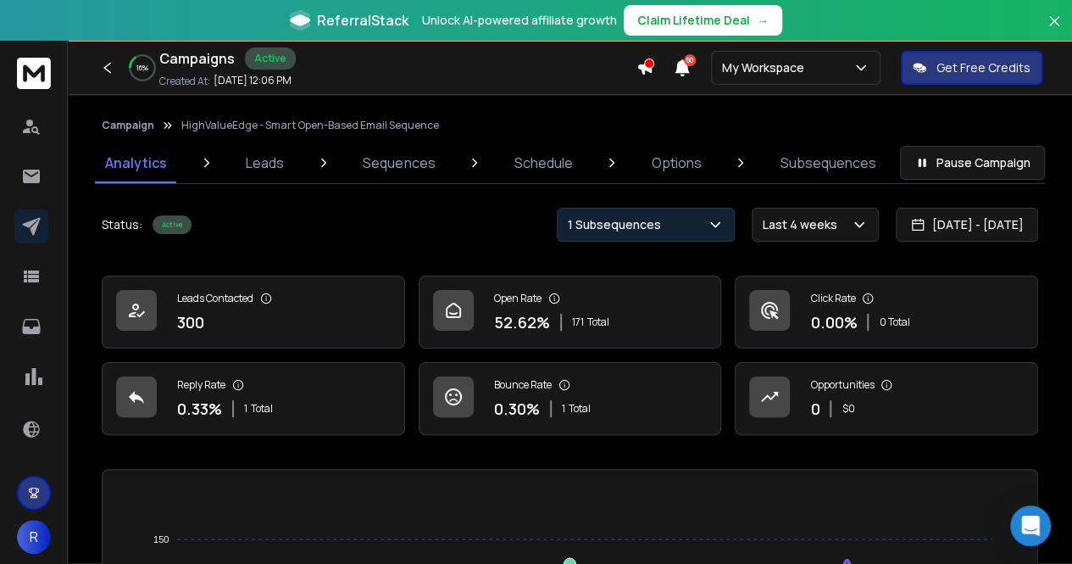
click at [707, 226] on icon at bounding box center [715, 224] width 17 height 17
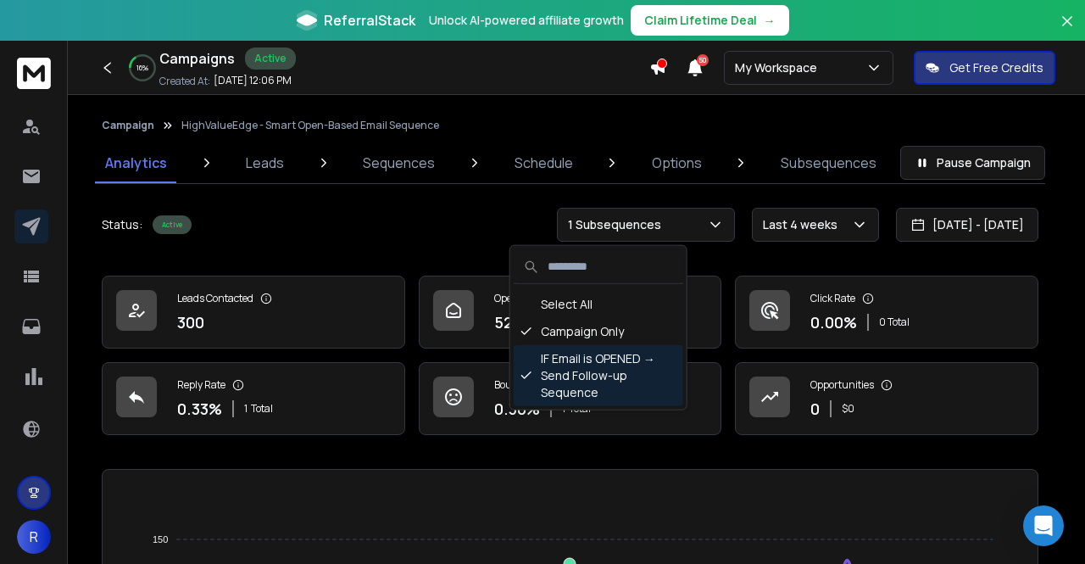
click at [568, 376] on div "IF Email is OPENED → Send Follow-up Sequence" at bounding box center [599, 375] width 170 height 61
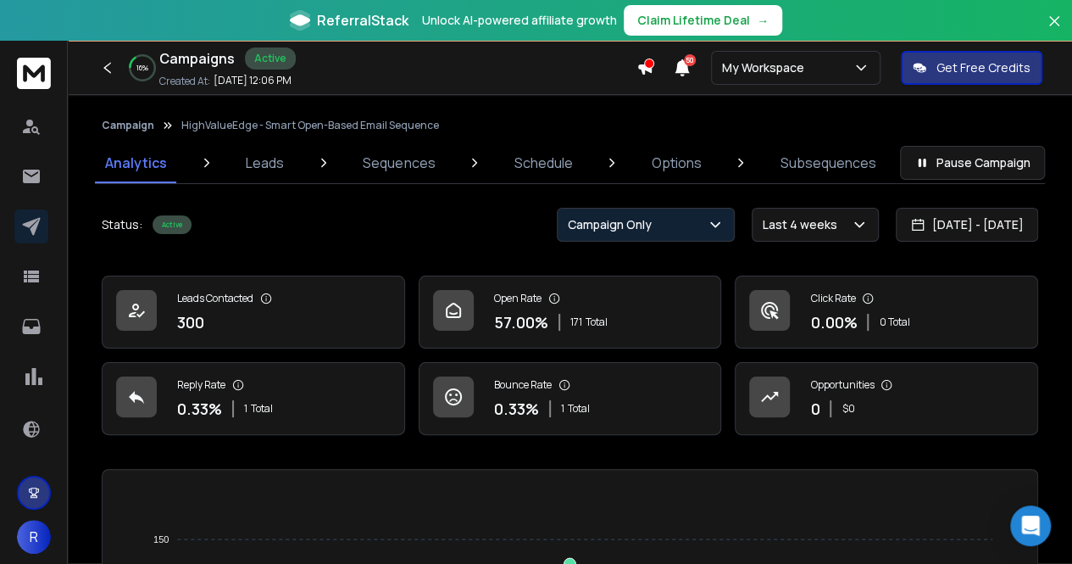
click at [707, 225] on icon at bounding box center [715, 224] width 17 height 17
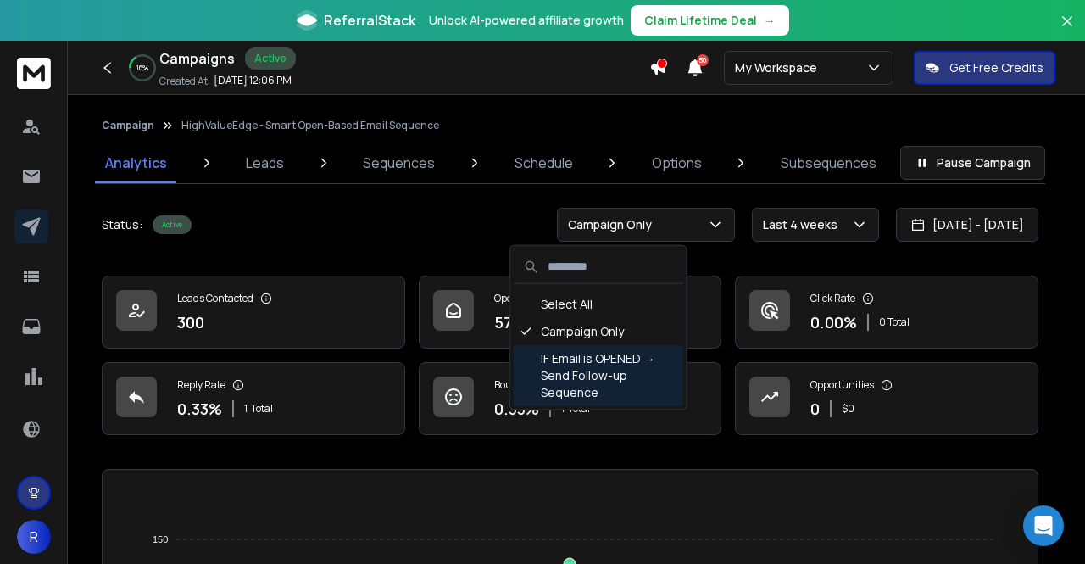
click at [583, 365] on div "IF Email is OPENED → Send Follow-up Sequence" at bounding box center [599, 375] width 170 height 61
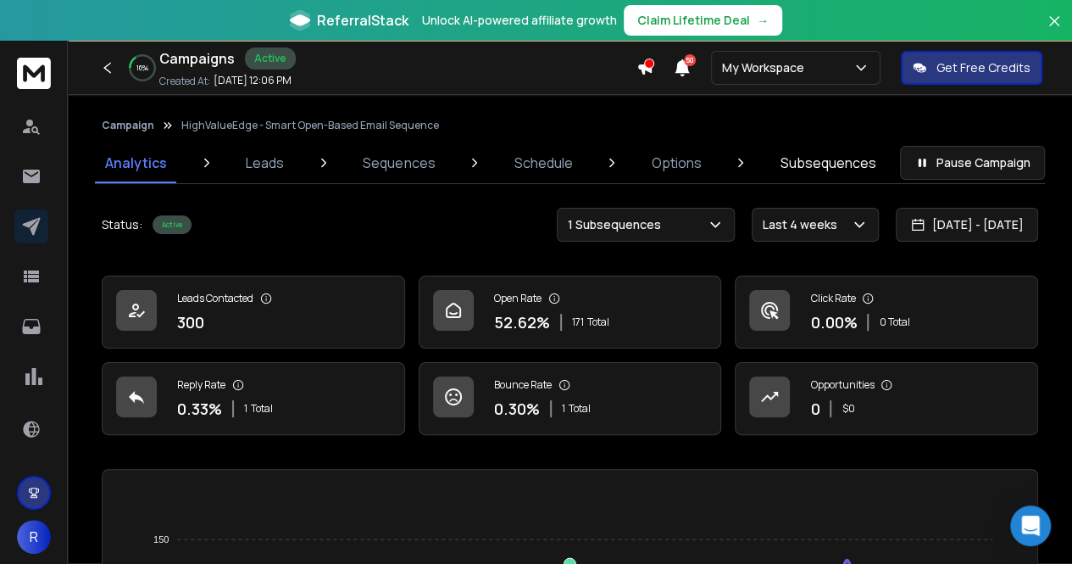
click at [832, 158] on p "Subsequences" at bounding box center [829, 163] width 96 height 20
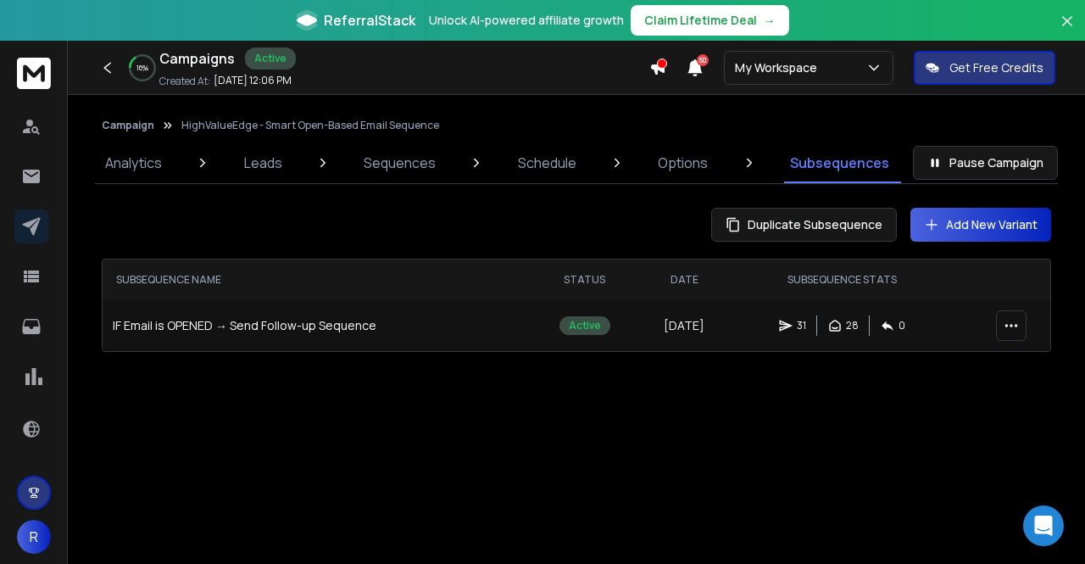
click at [319, 331] on td "IF Email is OPENED → Send Follow-up Sequence" at bounding box center [317, 325] width 428 height 51
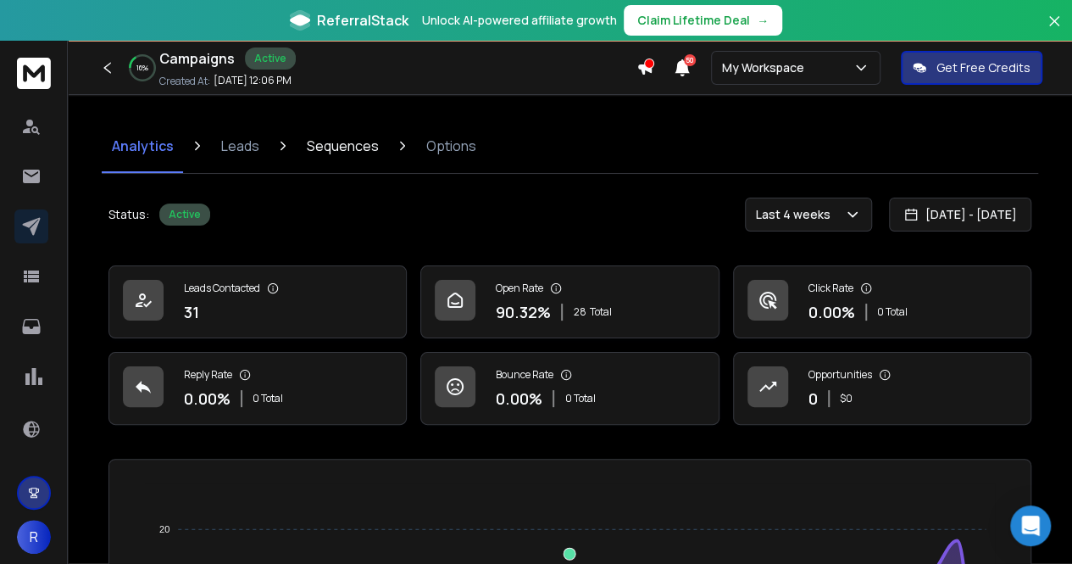
click at [331, 148] on p "Sequences" at bounding box center [343, 146] width 72 height 20
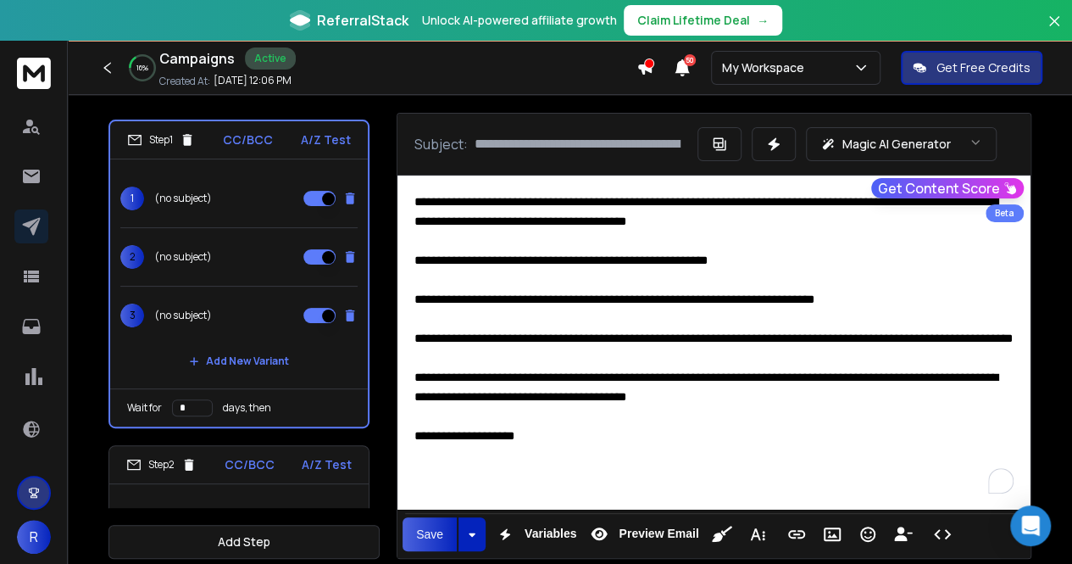
scroll to position [85, 0]
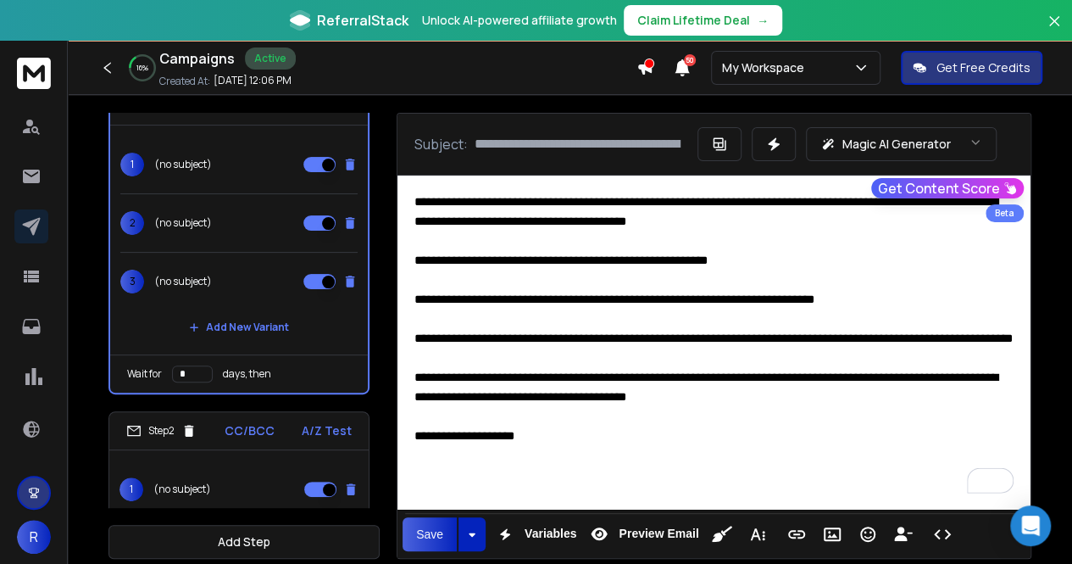
click at [196, 374] on input "*" at bounding box center [192, 373] width 41 height 17
drag, startPoint x: 200, startPoint y: 372, endPoint x: 156, endPoint y: 375, distance: 44.1
click at [156, 375] on div "Wait for * days, then" at bounding box center [239, 373] width 258 height 38
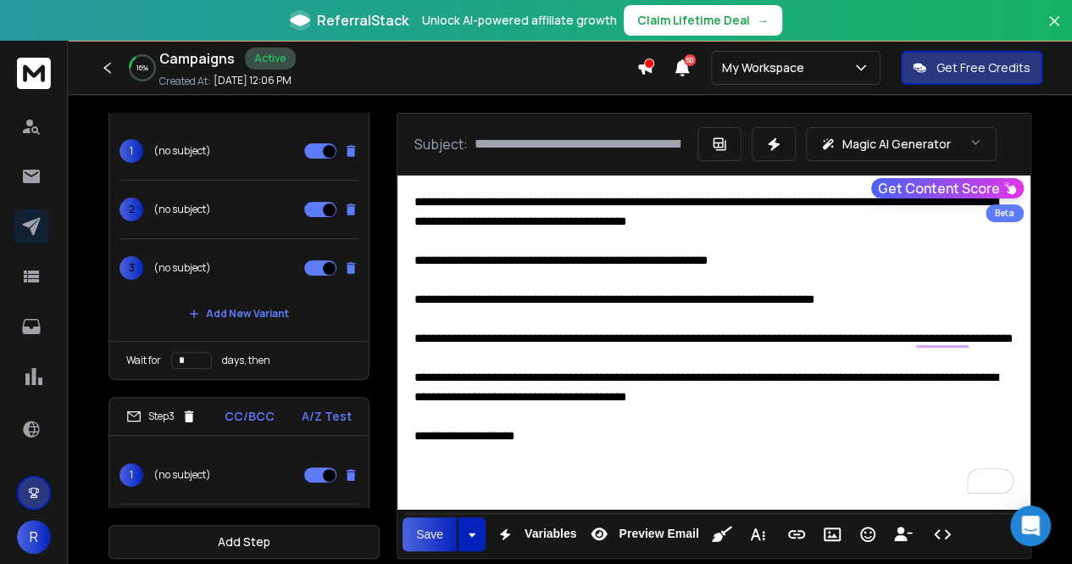
scroll to position [424, 0]
type input "*"
click at [199, 358] on input "*" at bounding box center [191, 359] width 41 height 17
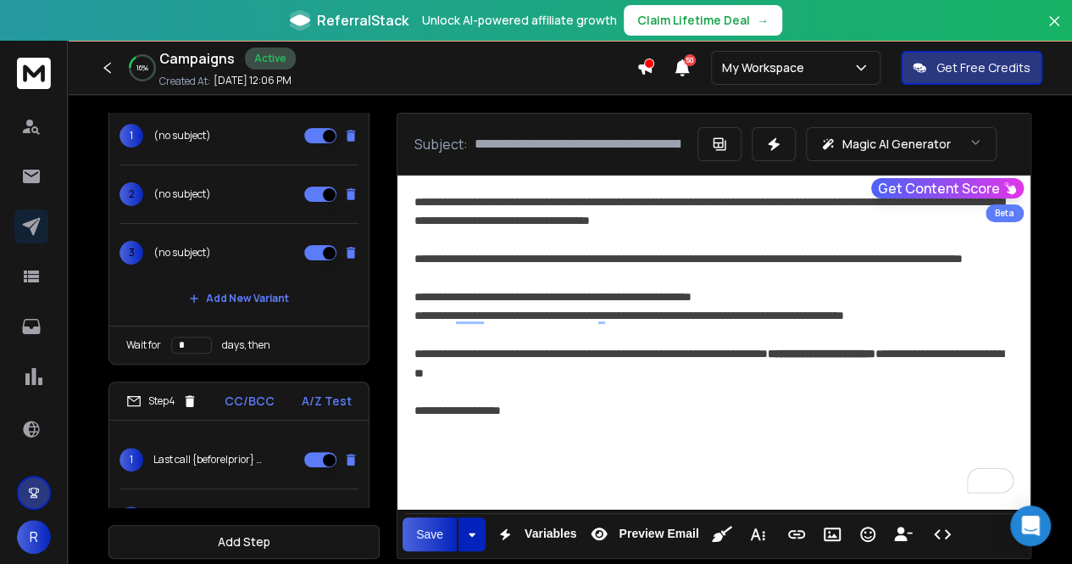
scroll to position [763, 0]
type input "*"
drag, startPoint x: 189, startPoint y: 338, endPoint x: 171, endPoint y: 338, distance: 17.8
click at [171, 338] on div "Wait for * days, then" at bounding box center [238, 344] width 259 height 38
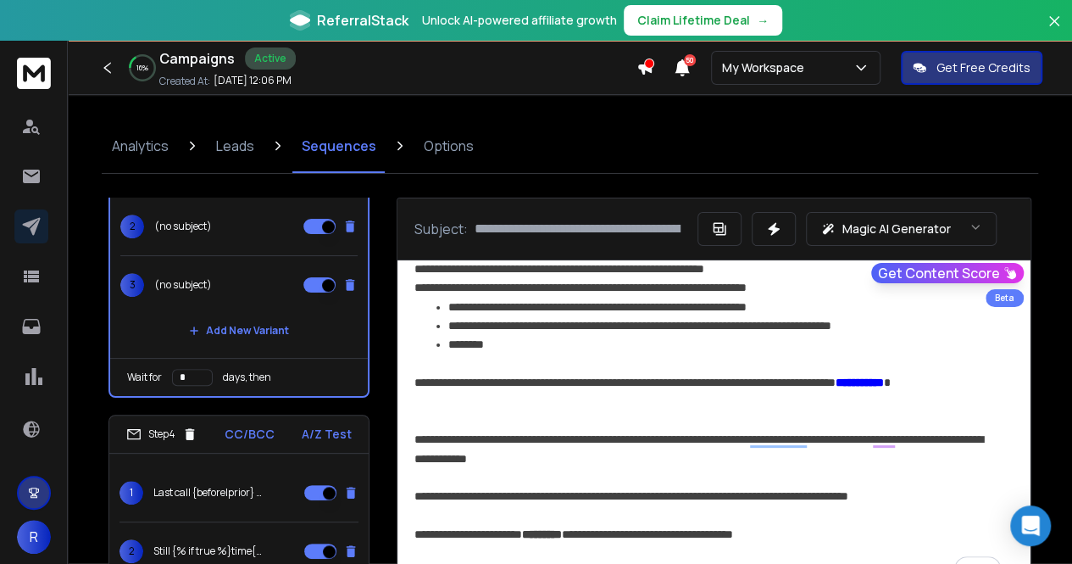
scroll to position [0, 0]
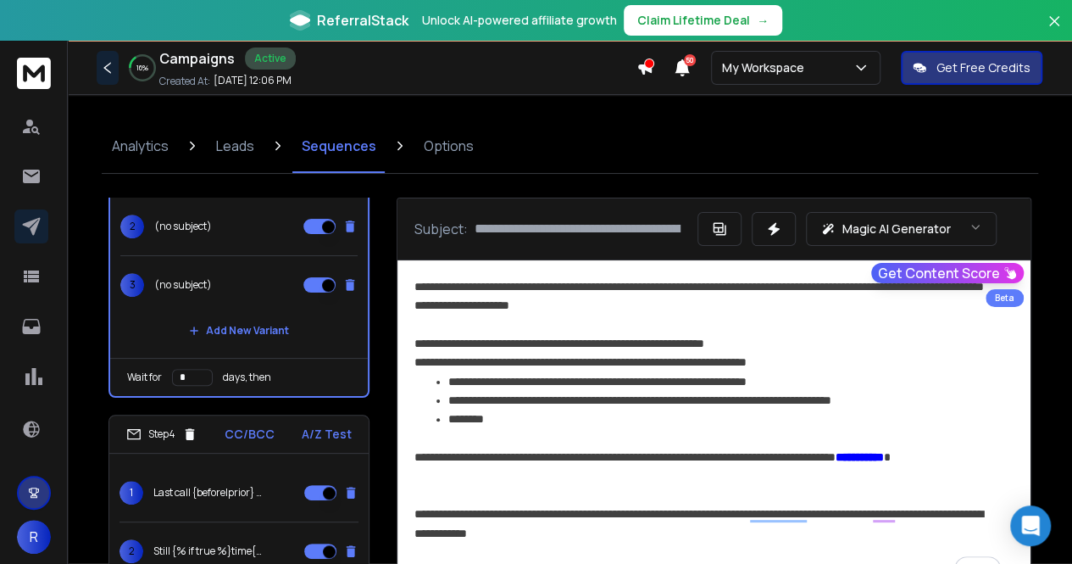
type input "*"
click at [115, 70] on button at bounding box center [108, 68] width 22 height 34
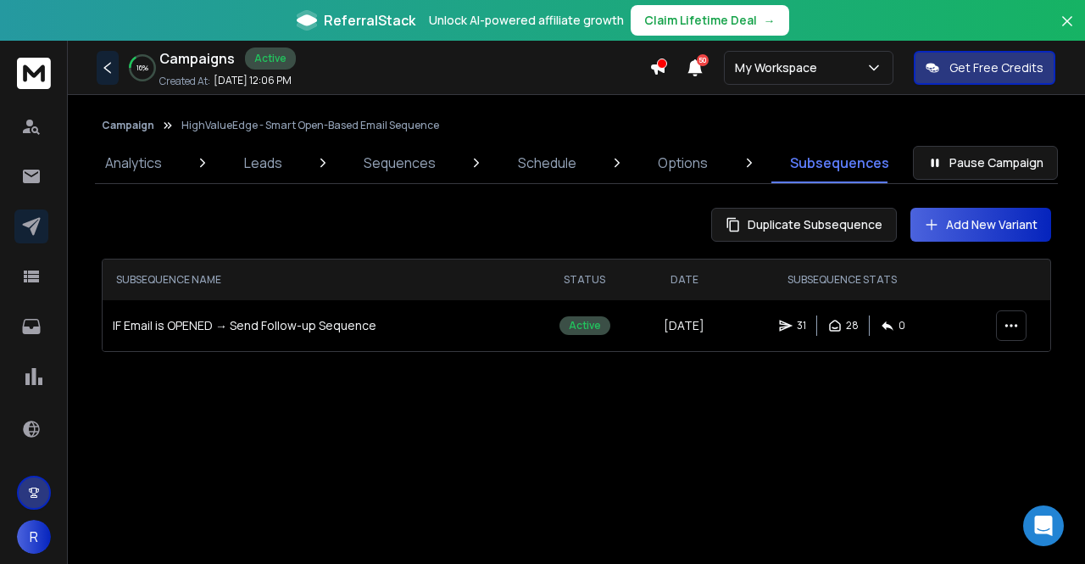
click at [110, 71] on icon at bounding box center [107, 67] width 15 height 15
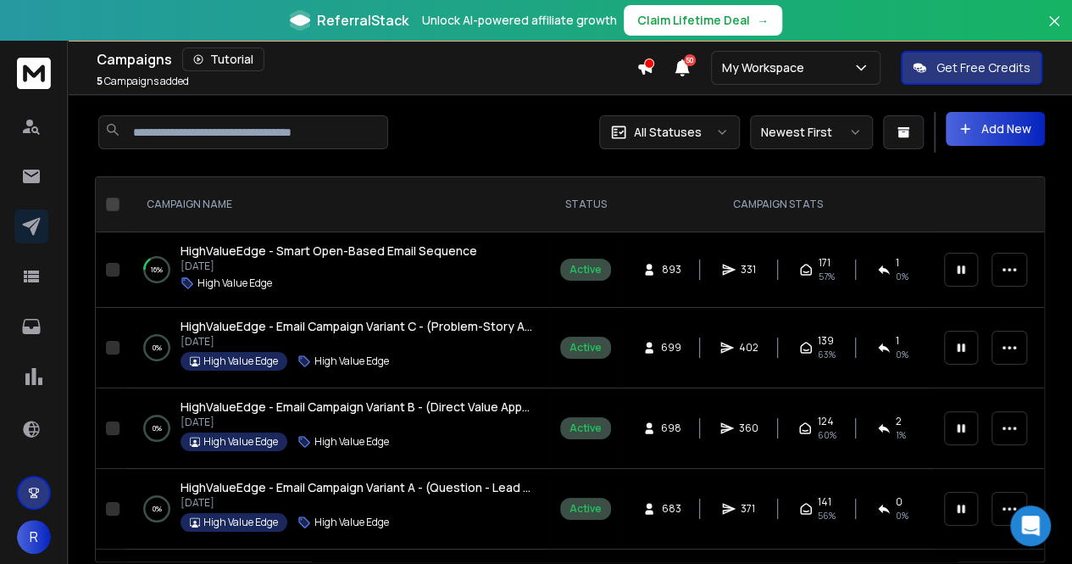
click at [350, 245] on span "HighValueEdge - Smart Open-Based Email Sequence" at bounding box center [329, 250] width 297 height 16
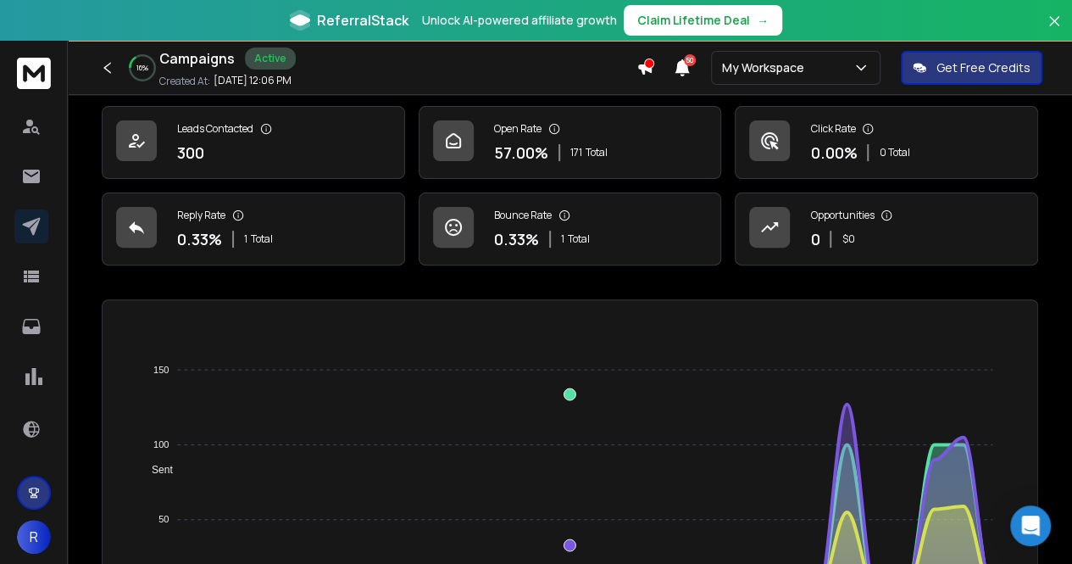
scroll to position [85, 0]
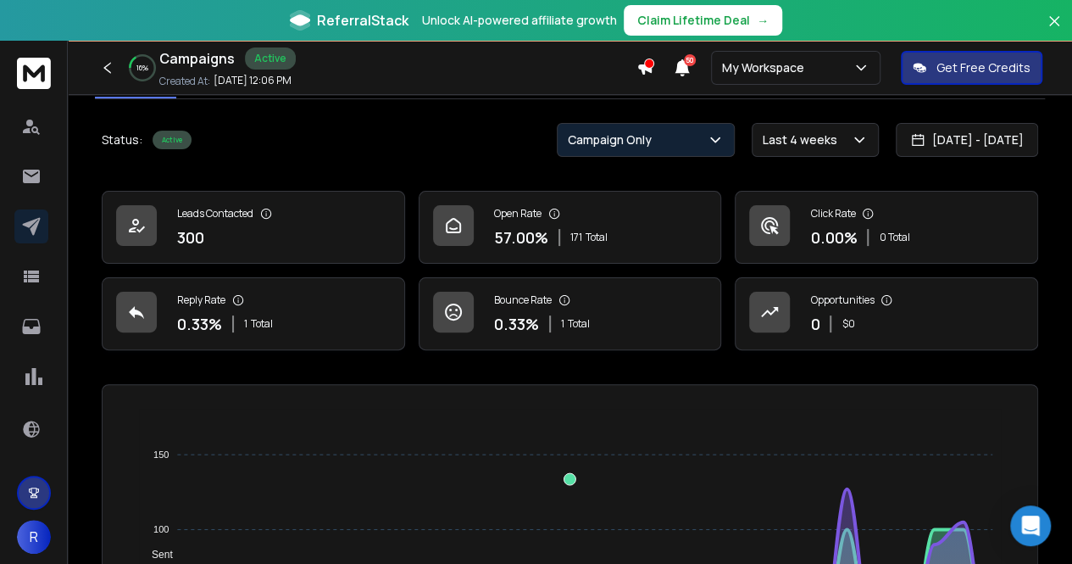
click at [711, 138] on icon at bounding box center [715, 140] width 8 height 4
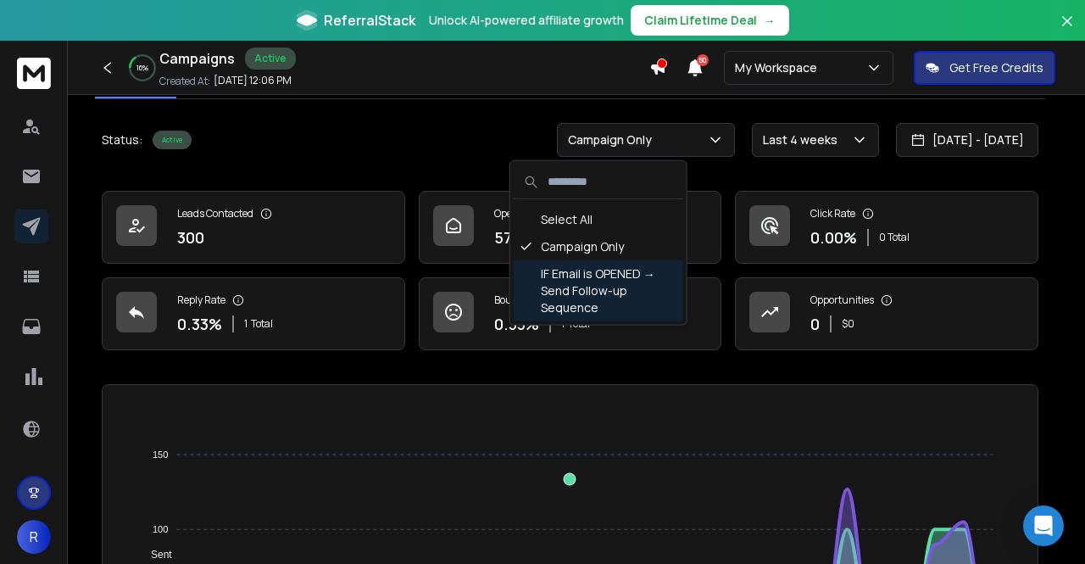
click at [590, 281] on div "IF Email is OPENED → Send Follow-up Sequence" at bounding box center [599, 290] width 170 height 61
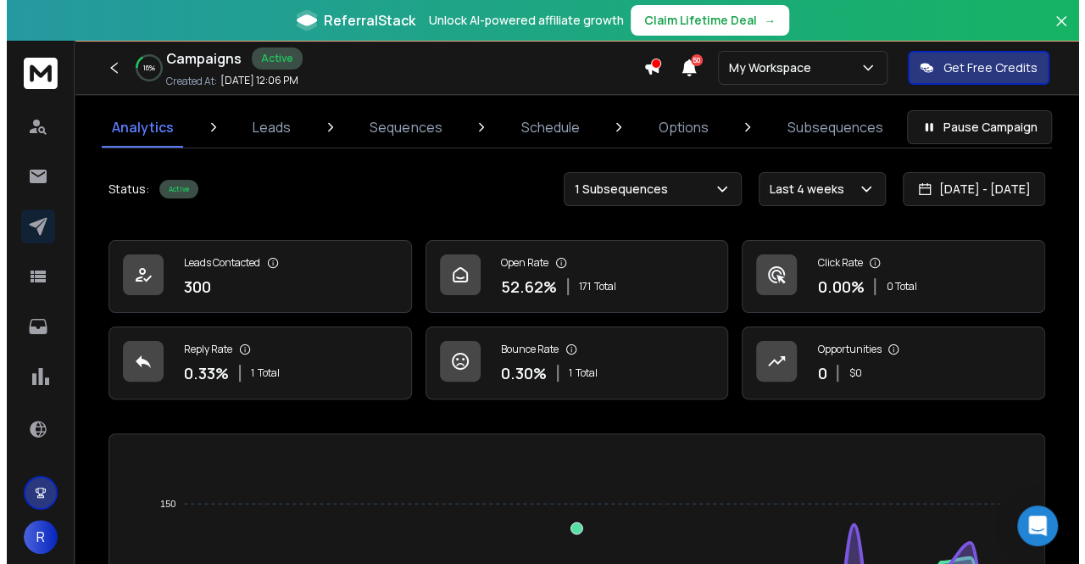
scroll to position [0, 0]
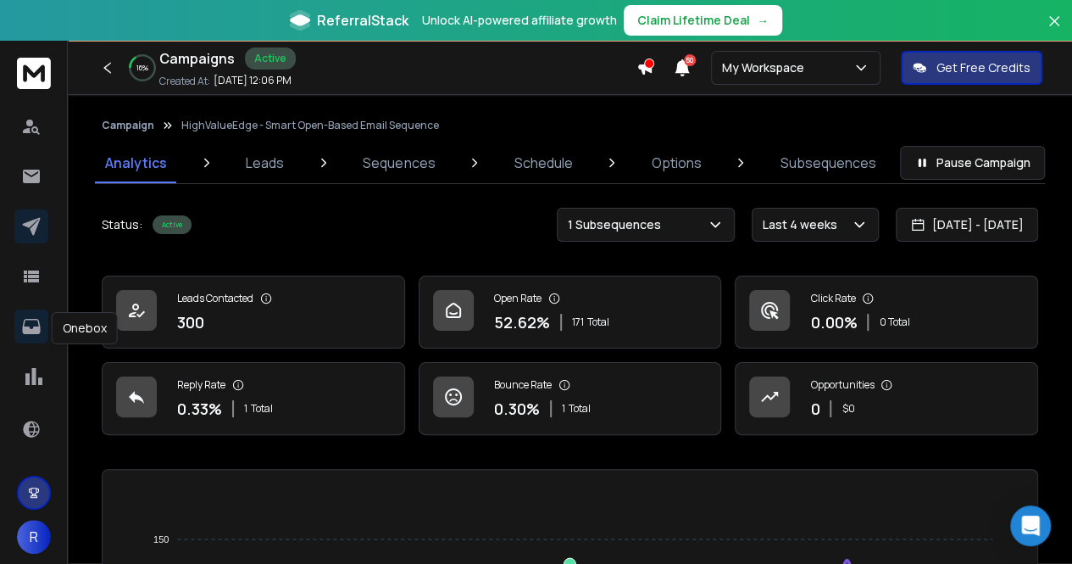
click at [26, 329] on icon at bounding box center [31, 326] width 18 height 15
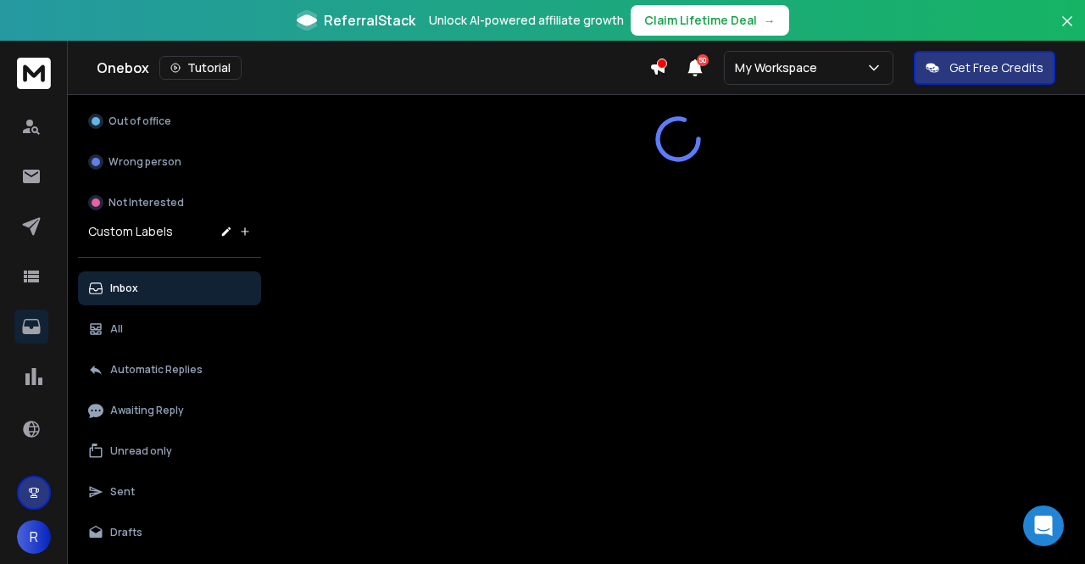
scroll to position [424, 0]
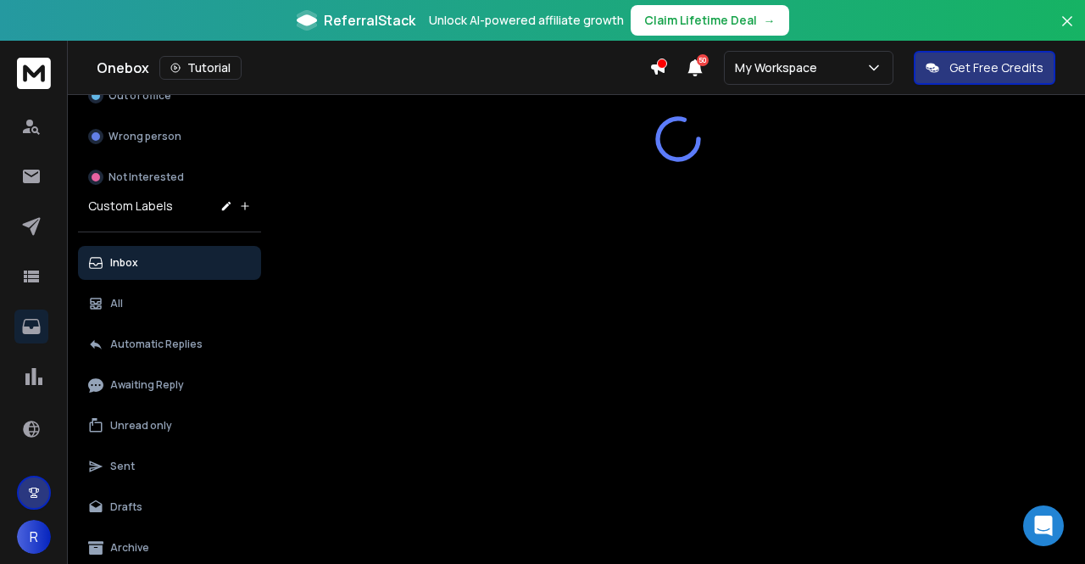
click at [128, 257] on p "Inbox" at bounding box center [124, 263] width 28 height 14
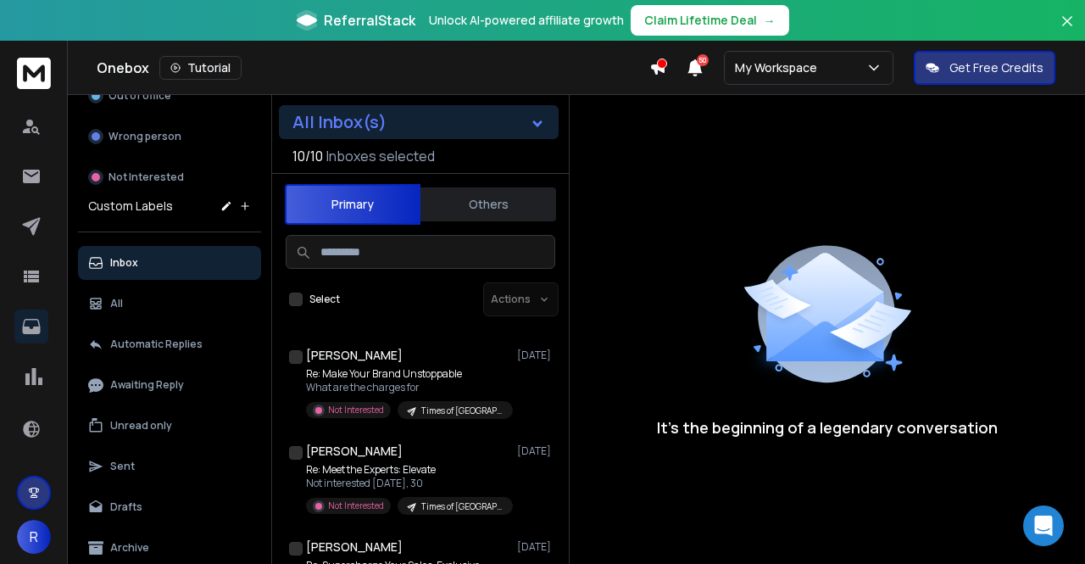
click at [536, 116] on icon at bounding box center [537, 123] width 15 height 15
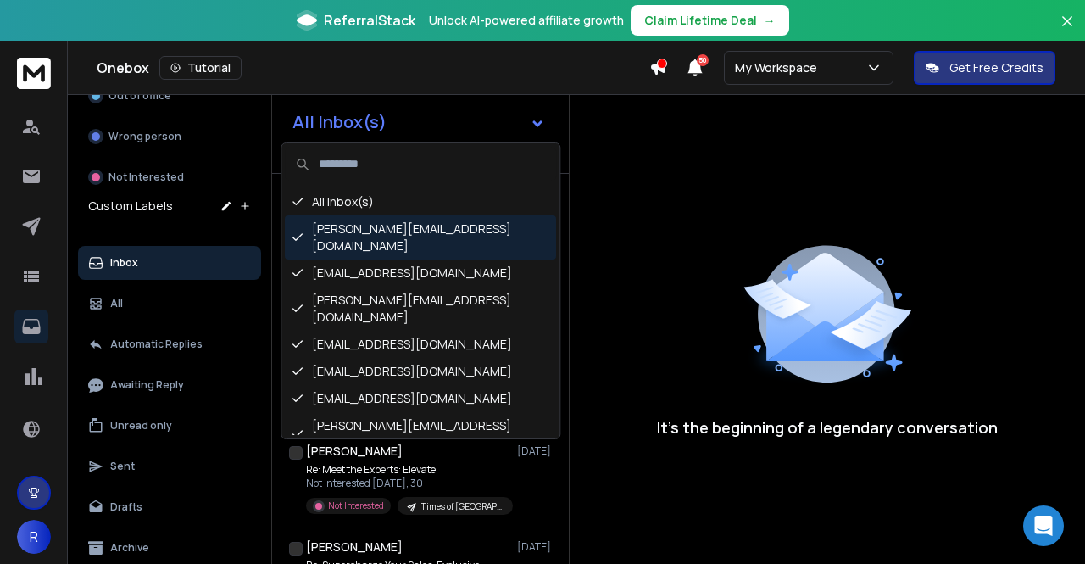
click at [363, 222] on div "[PERSON_NAME][EMAIL_ADDRESS][DOMAIN_NAME]" at bounding box center [420, 237] width 271 height 44
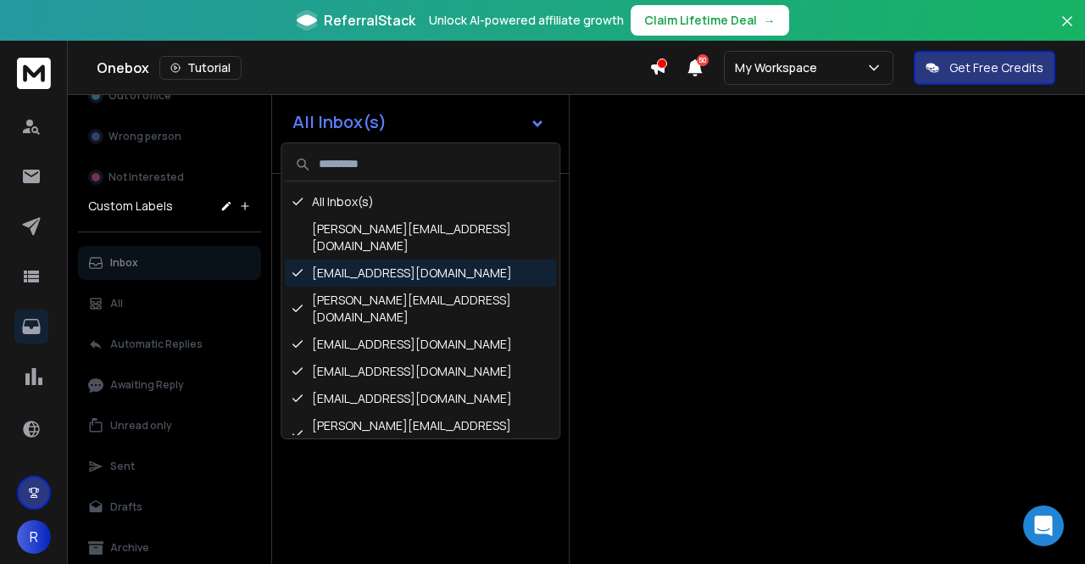
click at [368, 261] on div "[EMAIL_ADDRESS][DOMAIN_NAME]" at bounding box center [420, 272] width 271 height 27
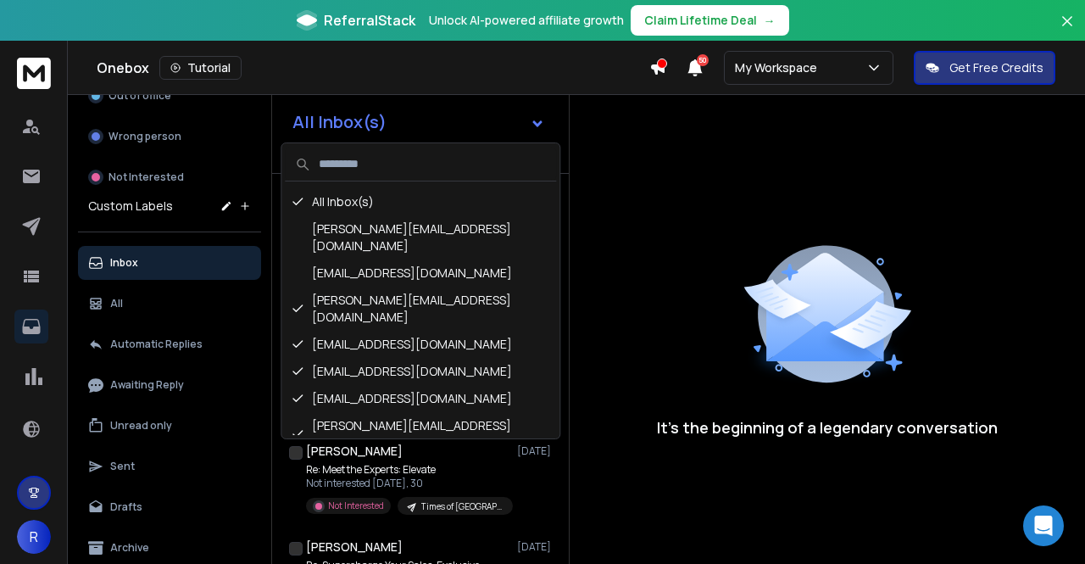
click at [634, 268] on div "It’s the beginning of a legendary conversation" at bounding box center [827, 334] width 515 height 479
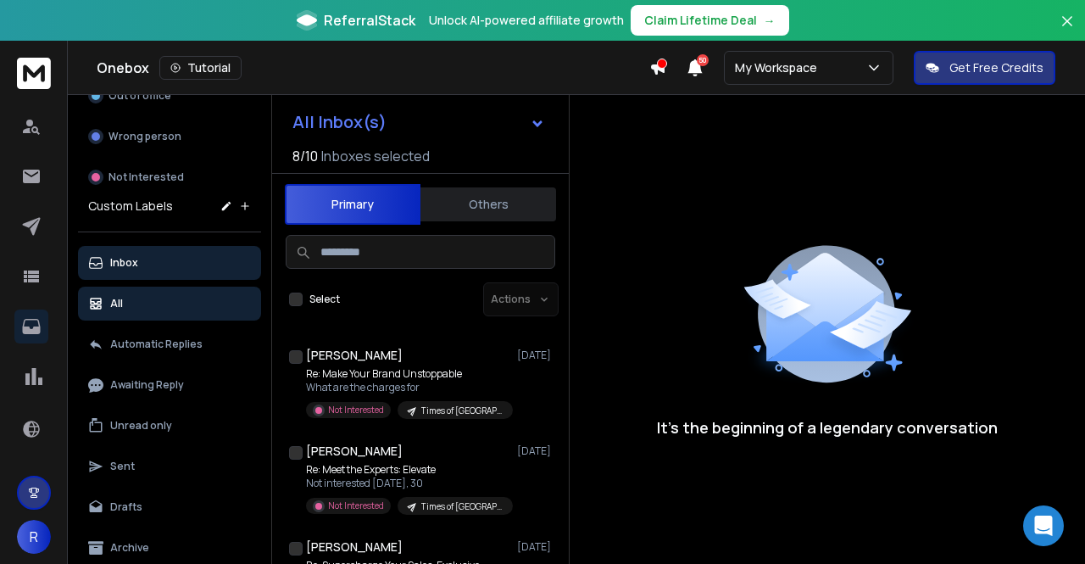
click at [122, 301] on button "All" at bounding box center [169, 303] width 183 height 34
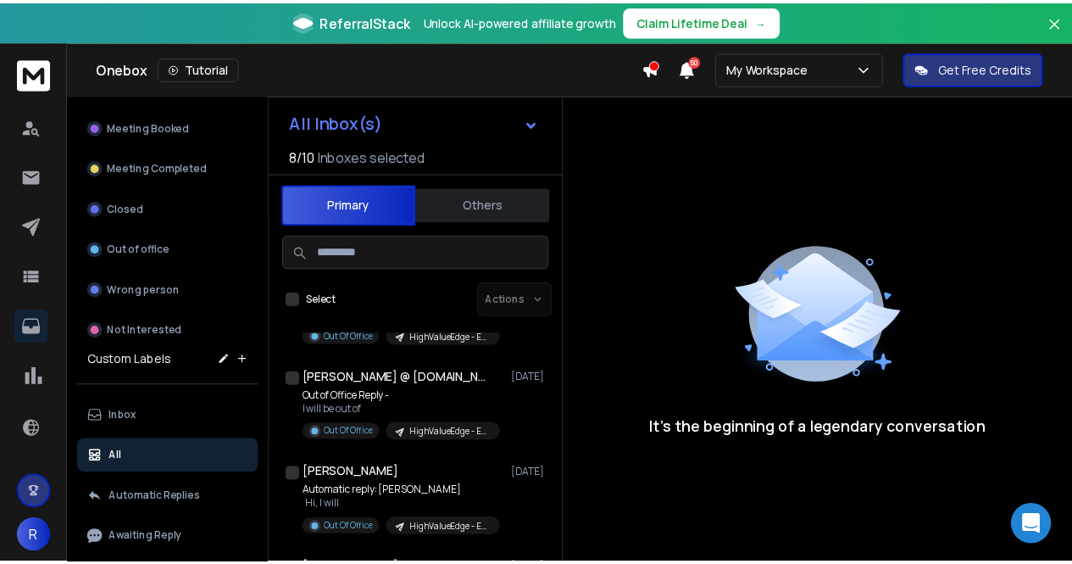
scroll to position [254, 0]
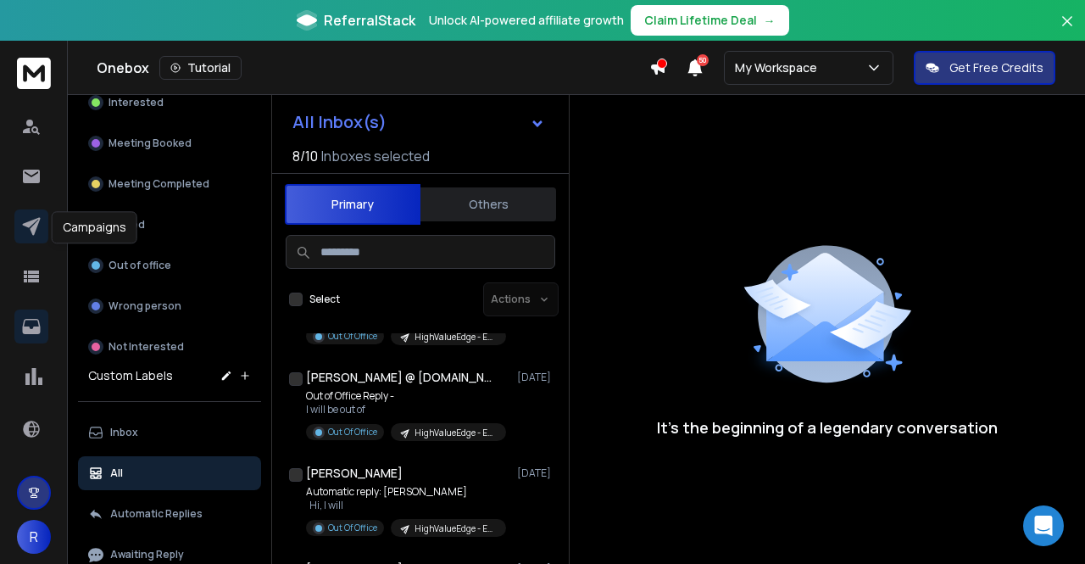
click at [36, 230] on icon at bounding box center [31, 226] width 20 height 20
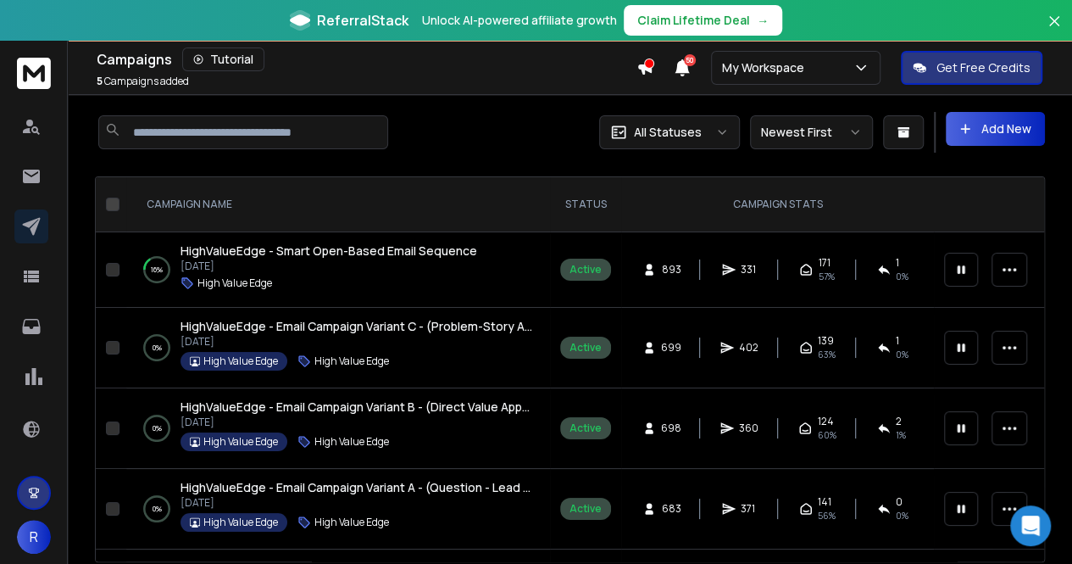
click at [275, 253] on span "HighValueEdge - Smart Open-Based Email Sequence" at bounding box center [329, 250] width 297 height 16
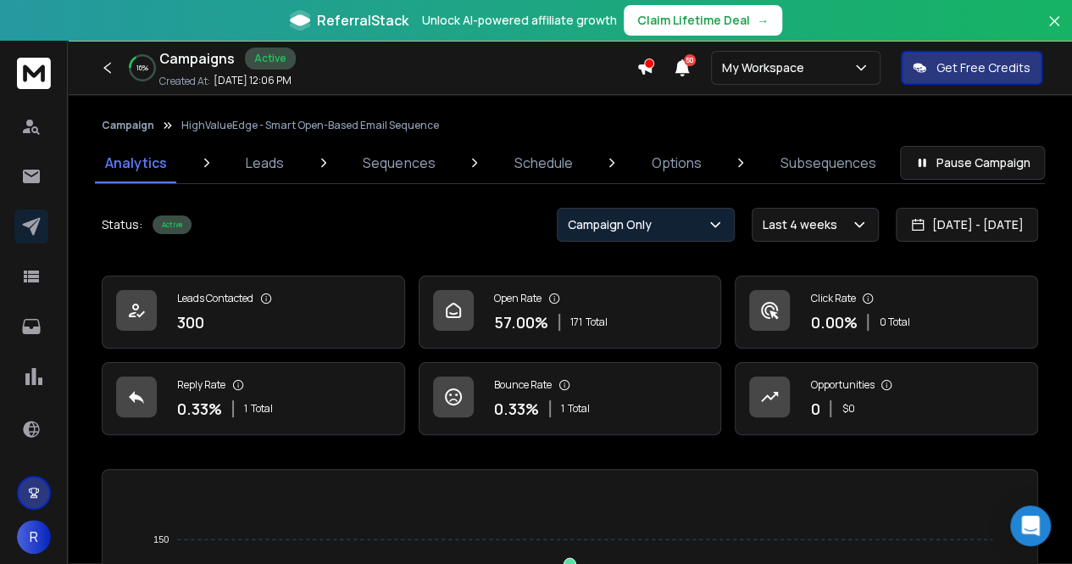
click at [711, 224] on icon at bounding box center [715, 225] width 8 height 4
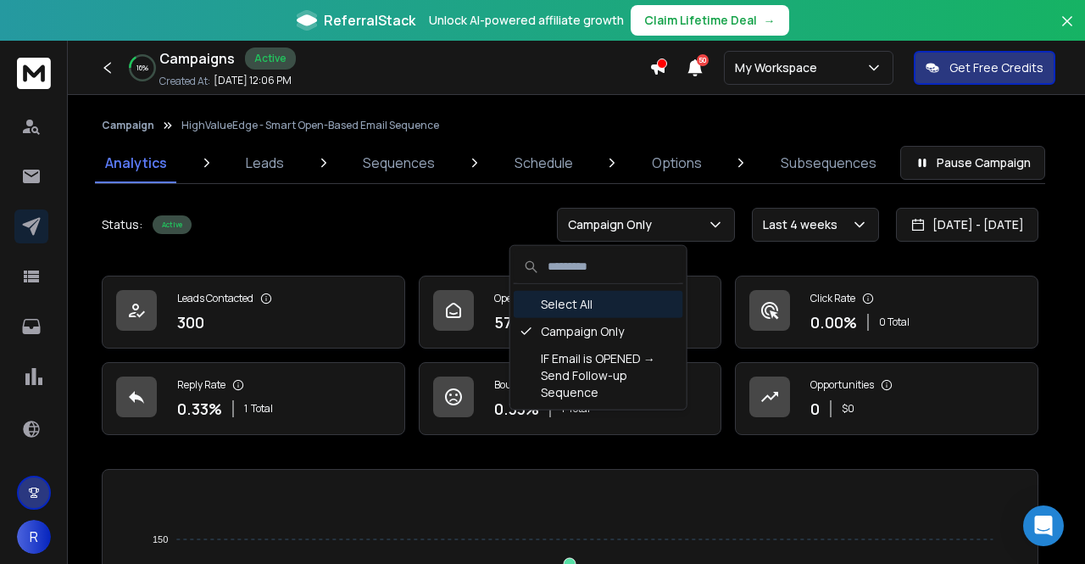
click at [590, 307] on div "Select All" at bounding box center [599, 304] width 170 height 27
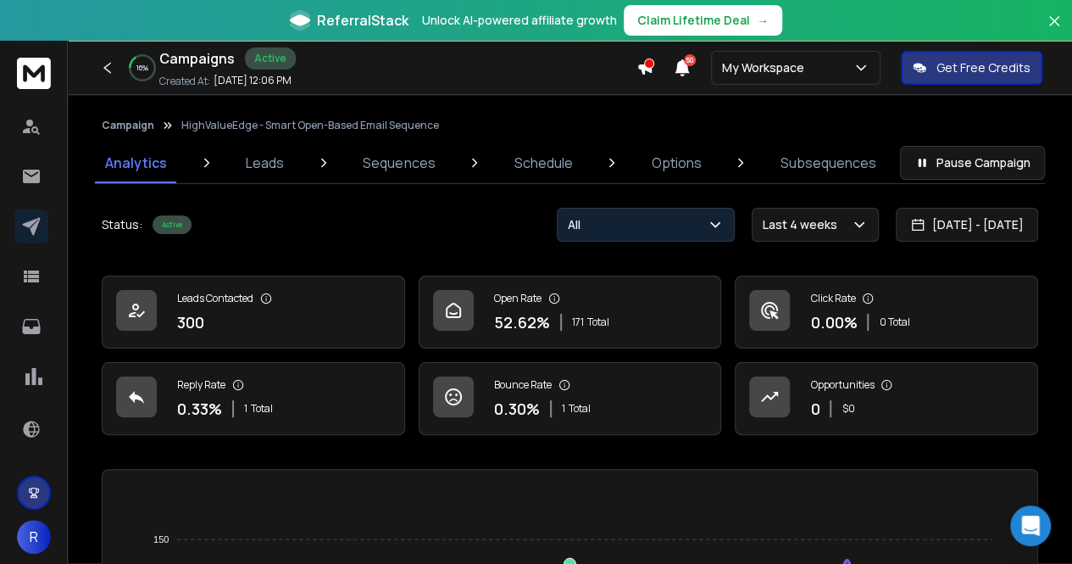
click at [707, 217] on icon at bounding box center [715, 224] width 17 height 17
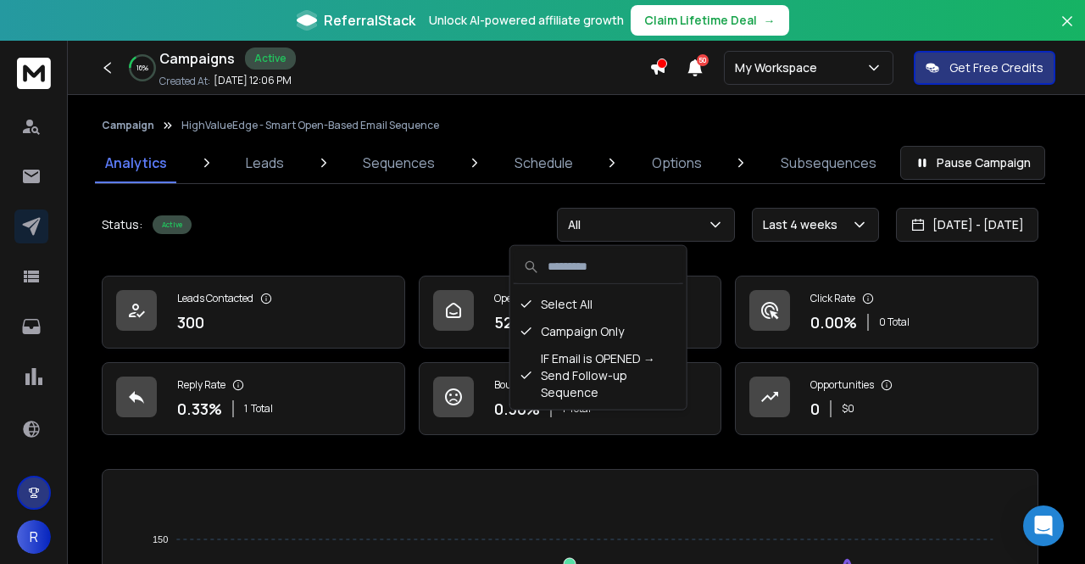
click at [696, 114] on div "Campaign HighValueEdge - Smart Open-Based Email Sequence" at bounding box center [570, 125] width 950 height 27
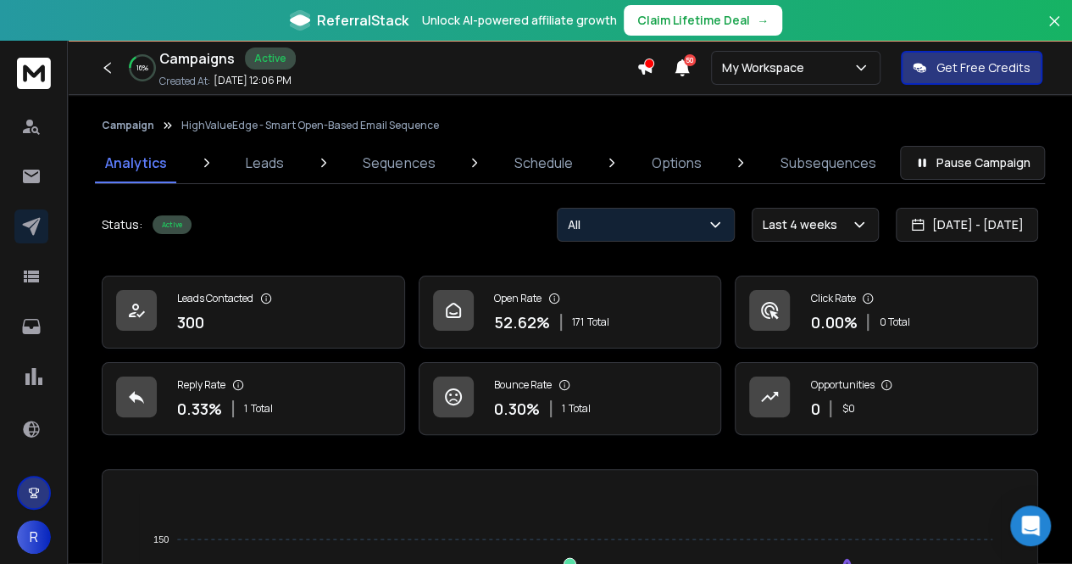
click at [707, 221] on icon at bounding box center [715, 224] width 17 height 17
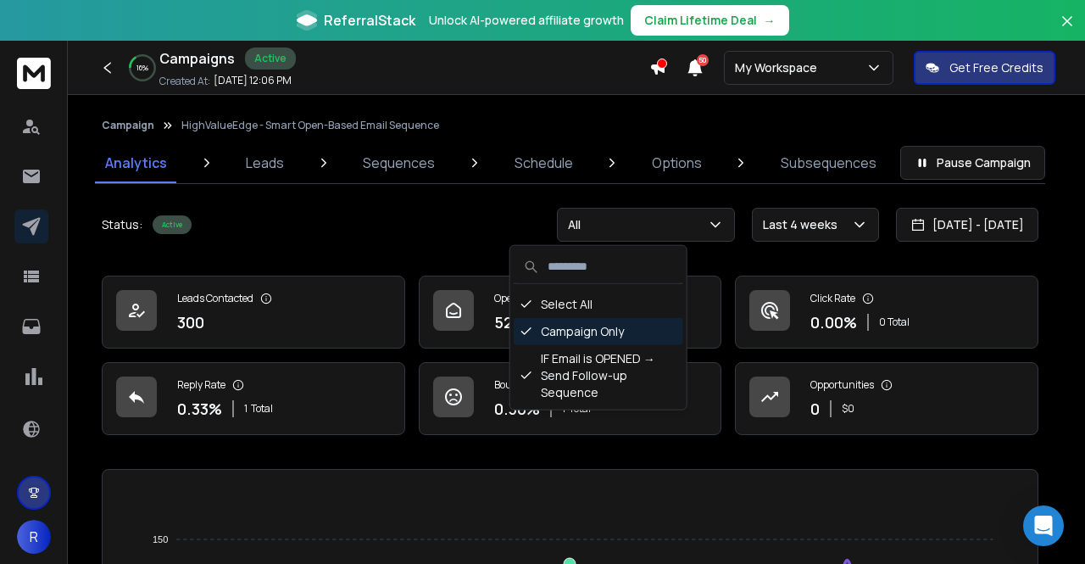
click at [588, 331] on div "Campaign Only" at bounding box center [599, 331] width 170 height 27
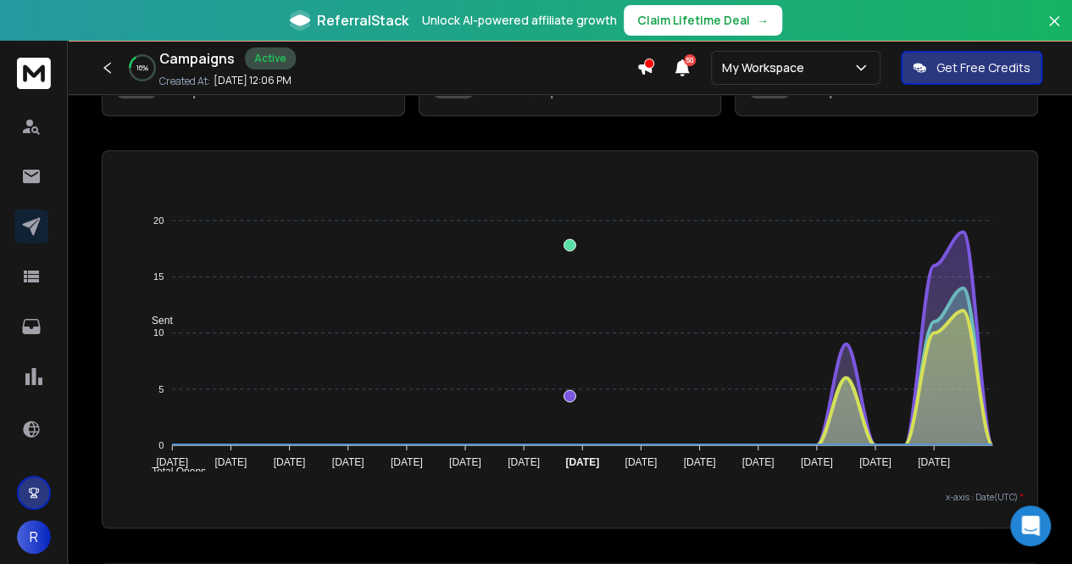
scroll to position [339, 0]
